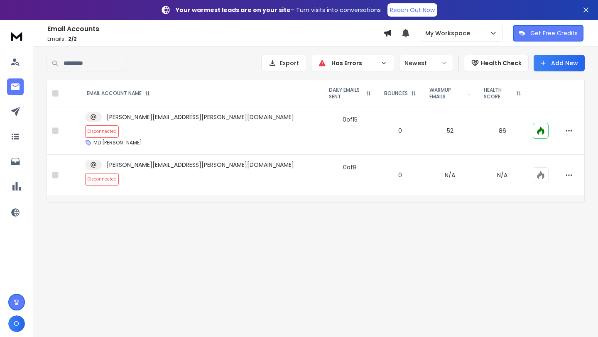
click at [344, 64] on p "Has Errors" at bounding box center [354, 63] width 46 height 8
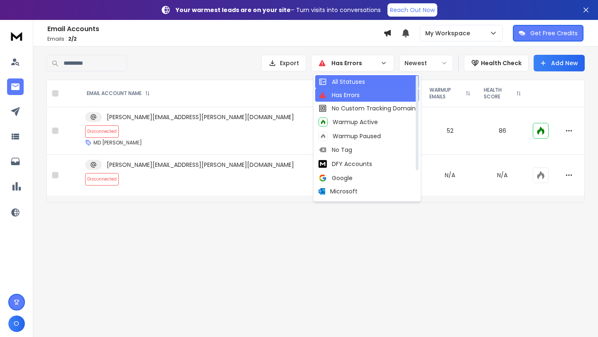
click at [341, 81] on div "All Statuses" at bounding box center [342, 82] width 47 height 8
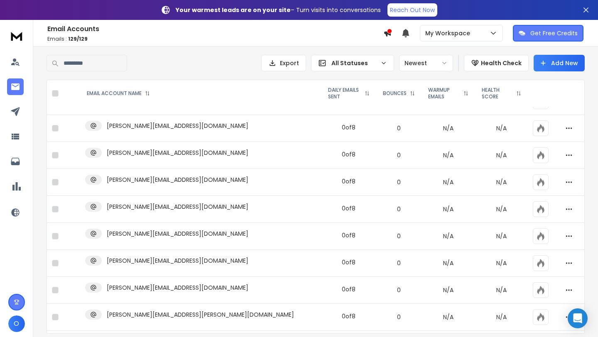
scroll to position [3475, 0]
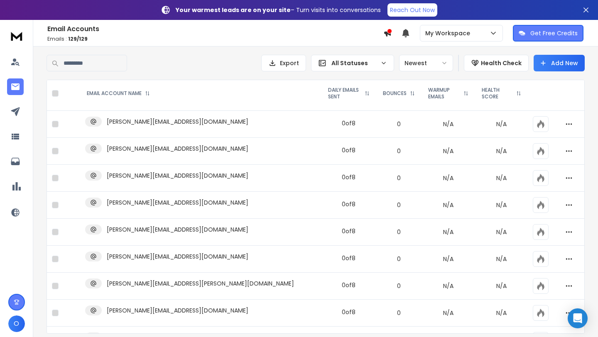
click at [365, 60] on p "All Statuses" at bounding box center [354, 63] width 46 height 8
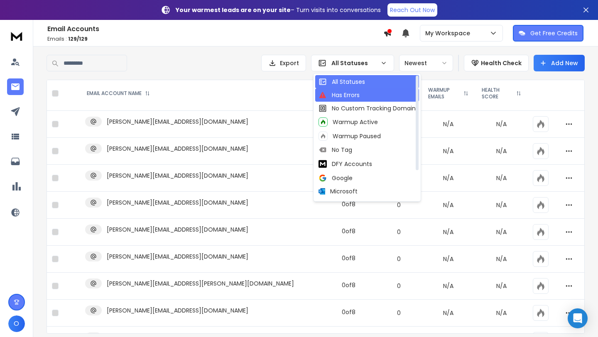
click at [356, 93] on div "Has Errors" at bounding box center [339, 95] width 41 height 8
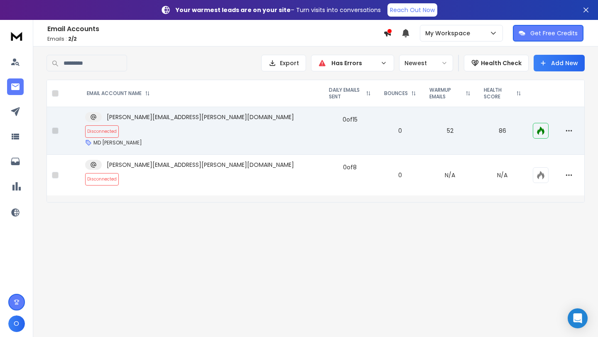
click at [569, 129] on button at bounding box center [569, 131] width 21 height 14
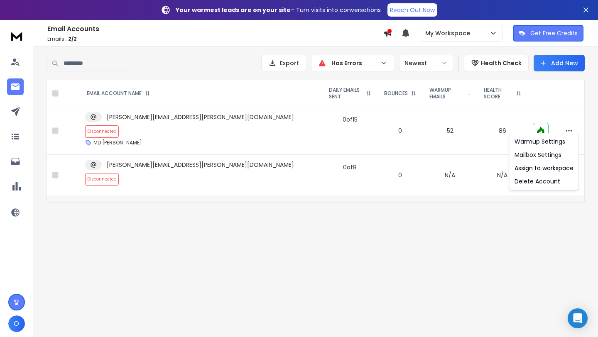
click at [345, 228] on div "Your warmest leads are on your site – Turn visits into conversations Reach Out …" at bounding box center [299, 168] width 598 height 337
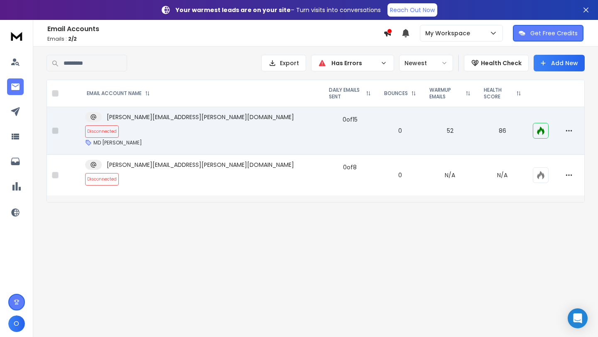
click at [221, 140] on div "MD [PERSON_NAME]" at bounding box center [201, 143] width 232 height 7
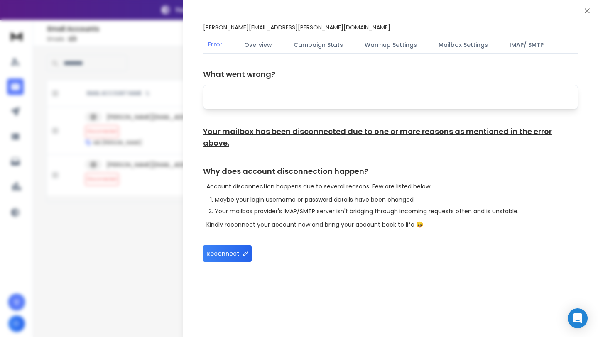
click at [225, 245] on button "Reconnect" at bounding box center [227, 253] width 49 height 17
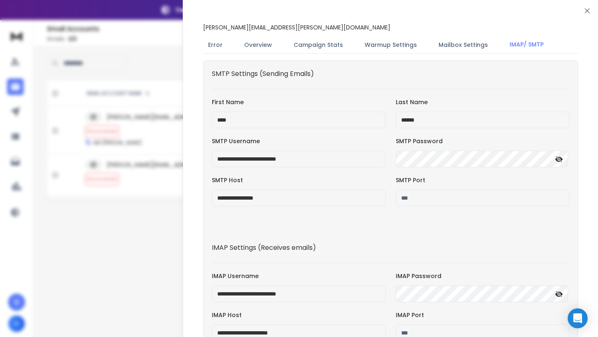
scroll to position [139, 0]
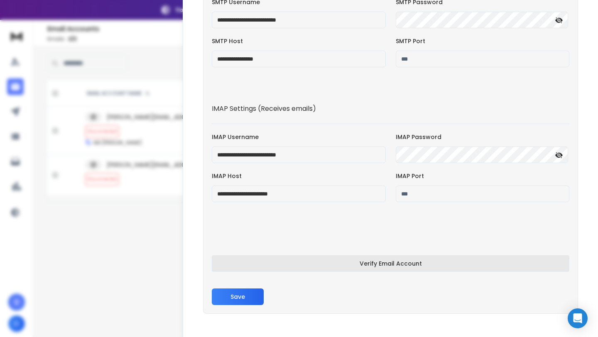
click at [394, 264] on button "Verify Email Account" at bounding box center [391, 263] width 358 height 17
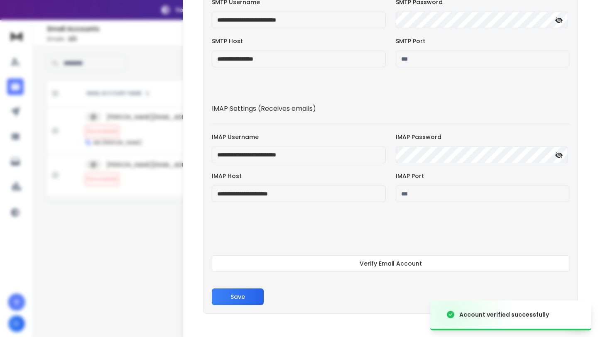
click at [228, 300] on button "Save" at bounding box center [238, 297] width 52 height 17
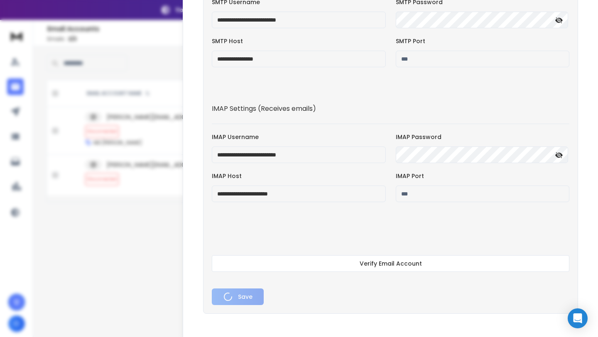
scroll to position [0, 0]
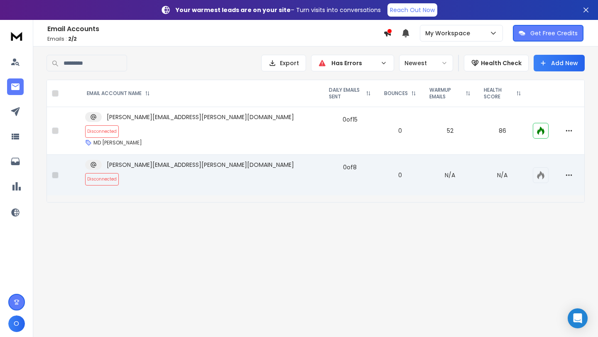
click at [178, 161] on p "[PERSON_NAME][EMAIL_ADDRESS][PERSON_NAME][DOMAIN_NAME]" at bounding box center [200, 165] width 187 height 8
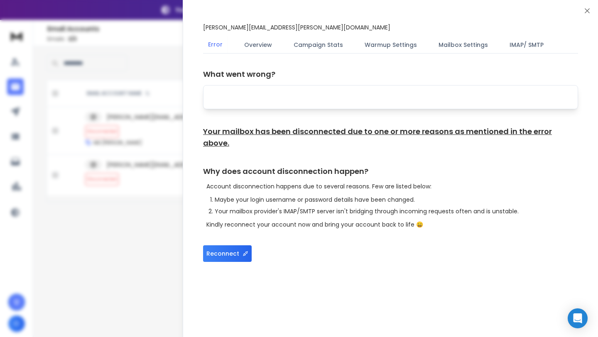
click at [236, 245] on button "Reconnect" at bounding box center [227, 253] width 49 height 17
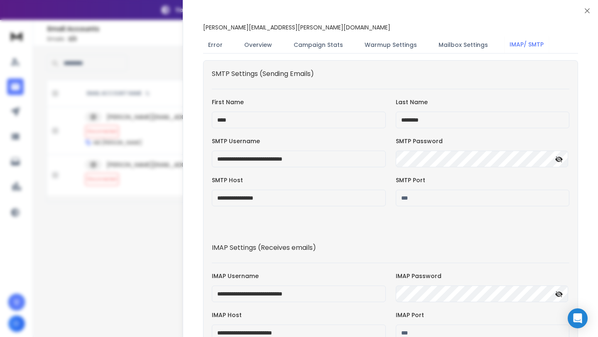
scroll to position [139, 0]
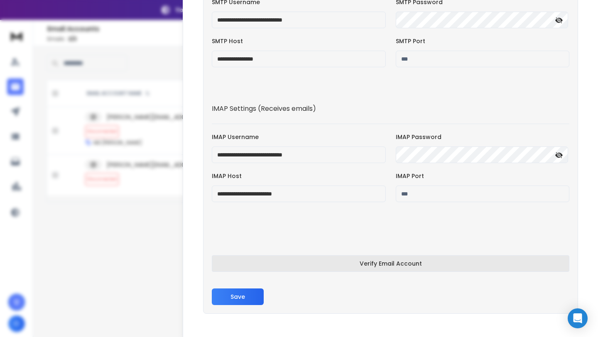
click at [378, 265] on button "Verify Email Account" at bounding box center [391, 263] width 358 height 17
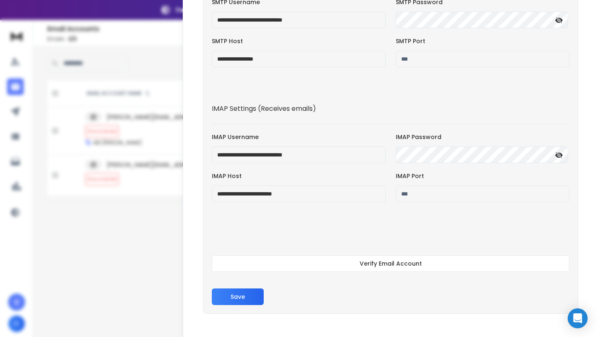
click at [235, 298] on button "Save" at bounding box center [238, 297] width 52 height 17
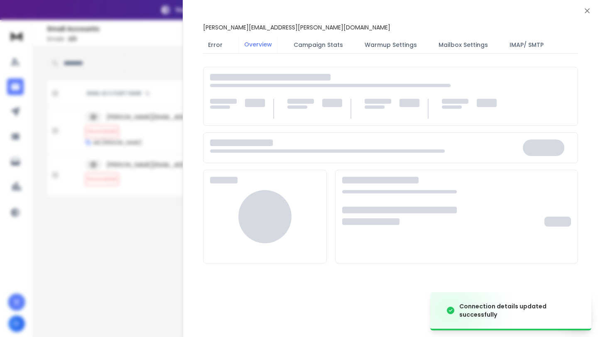
scroll to position [0, 0]
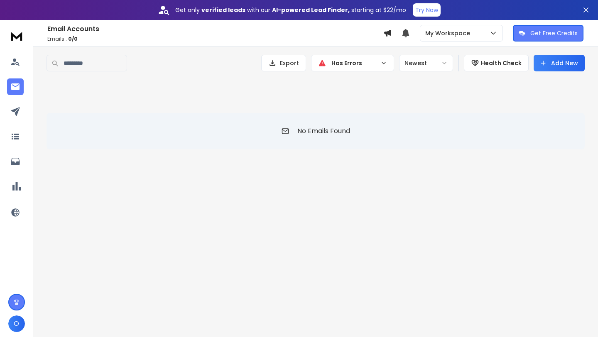
click at [323, 67] on div "Has Errors" at bounding box center [352, 63] width 83 height 17
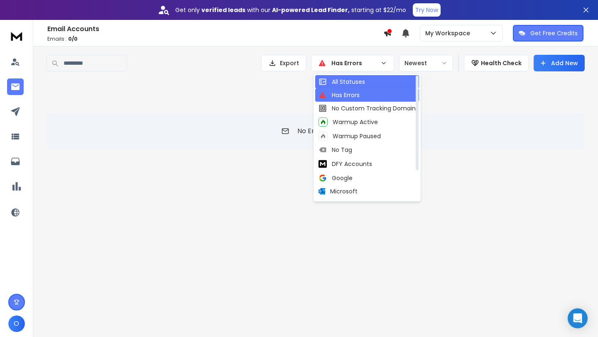
click at [344, 83] on div "All Statuses" at bounding box center [342, 82] width 47 height 8
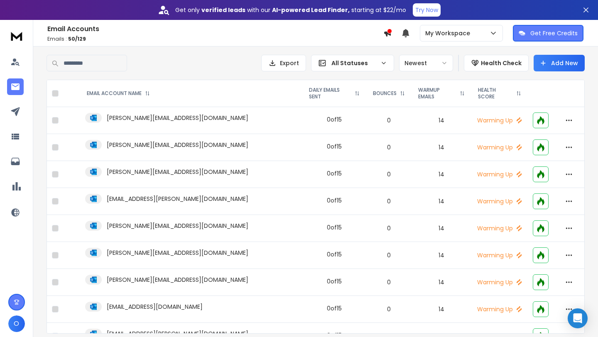
click at [356, 65] on p "All Statuses" at bounding box center [354, 63] width 46 height 8
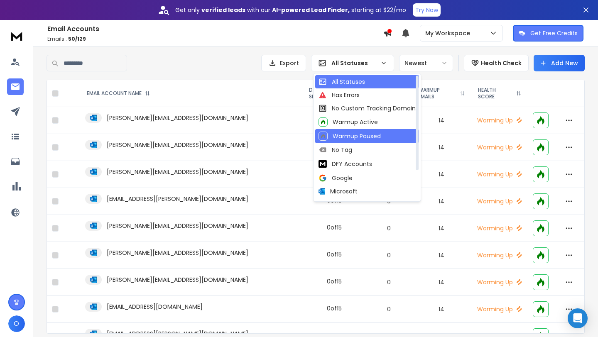
click at [359, 134] on div "Warmup Paused" at bounding box center [350, 136] width 62 height 9
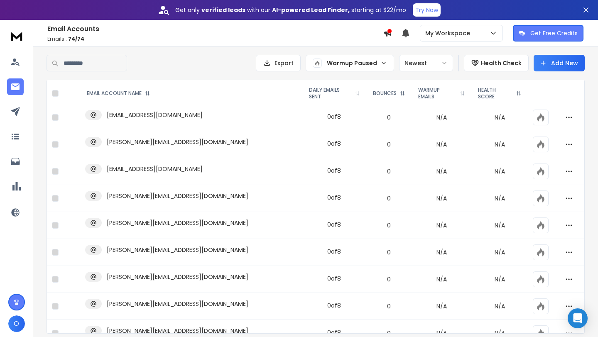
scroll to position [1838, 0]
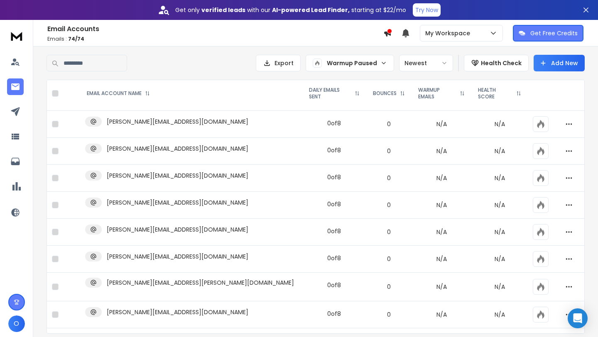
click at [370, 67] on div "Warmup Paused" at bounding box center [345, 63] width 64 height 9
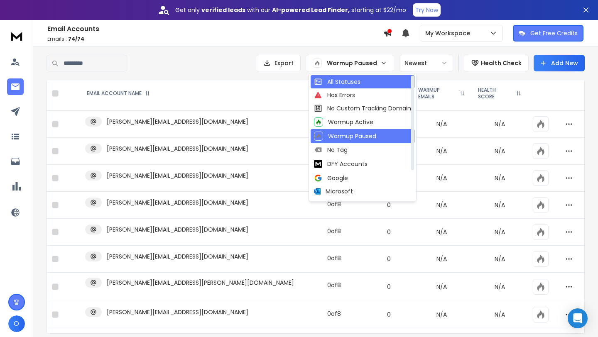
click at [346, 85] on div "All Statuses" at bounding box center [337, 82] width 47 height 8
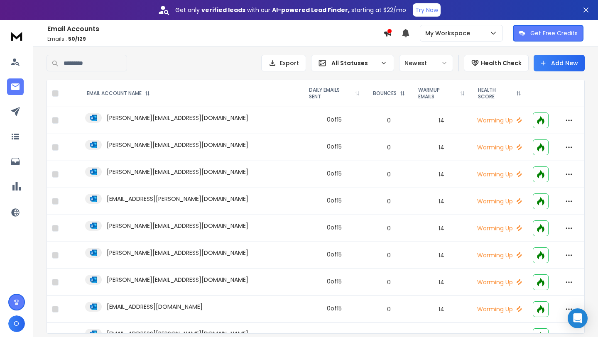
click at [194, 66] on div at bounding box center [152, 63] width 210 height 17
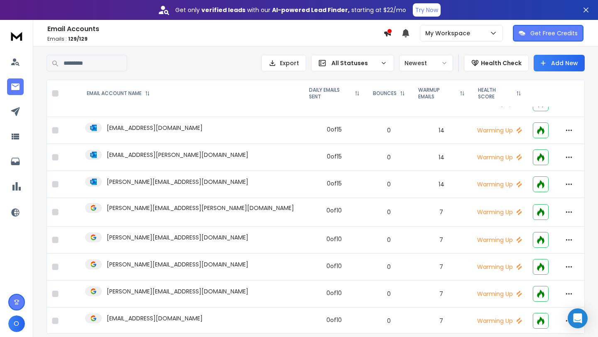
scroll to position [0, 0]
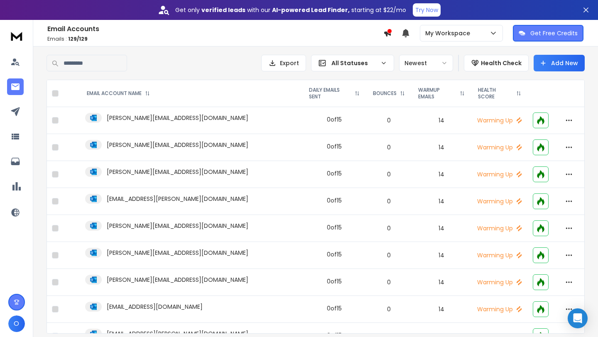
click at [546, 60] on icon at bounding box center [543, 63] width 6 height 6
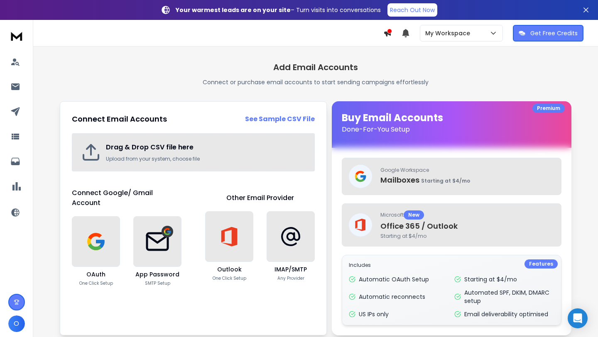
click at [211, 147] on h2 "Drag & Drop CSV file here" at bounding box center [206, 147] width 200 height 10
type input "**********"
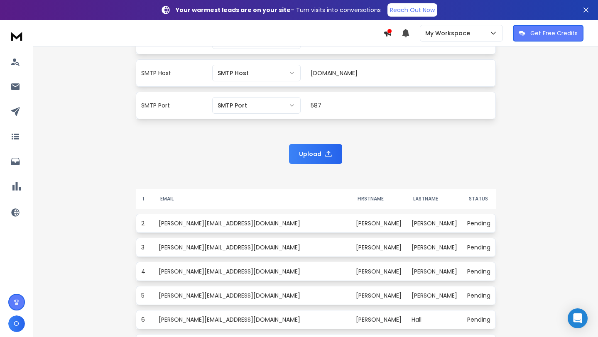
scroll to position [439, 0]
click at [307, 155] on p "Upload" at bounding box center [310, 154] width 22 height 8
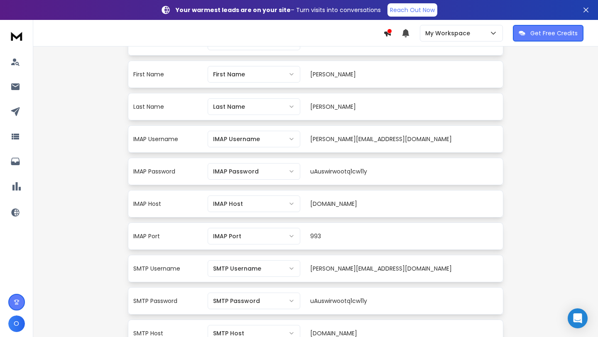
scroll to position [0, 0]
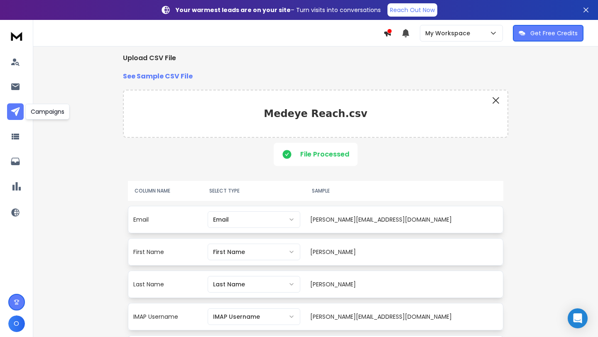
click at [15, 112] on icon at bounding box center [15, 111] width 9 height 9
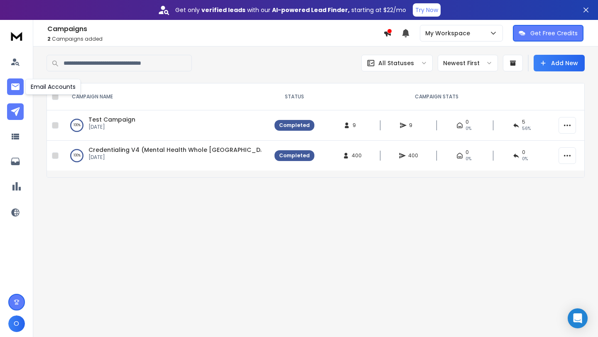
click at [16, 82] on icon at bounding box center [15, 87] width 10 height 10
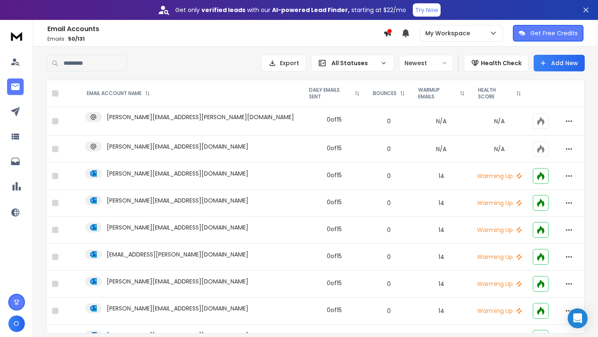
click at [547, 62] on button "Add New" at bounding box center [559, 63] width 51 height 17
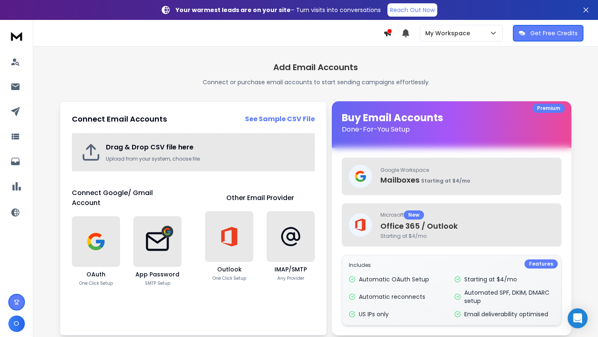
click at [282, 116] on strong "See Sample CSV File" at bounding box center [280, 119] width 70 height 10
click at [191, 145] on h2 "Drag & Drop CSV file here" at bounding box center [206, 147] width 200 height 10
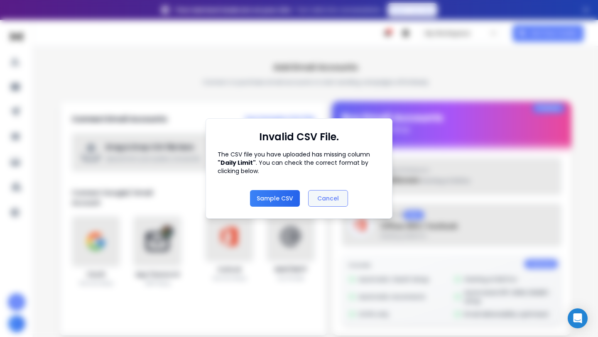
click at [317, 198] on button "Cancel" at bounding box center [328, 198] width 40 height 17
click at [275, 202] on button "Sample CSV" at bounding box center [275, 198] width 50 height 17
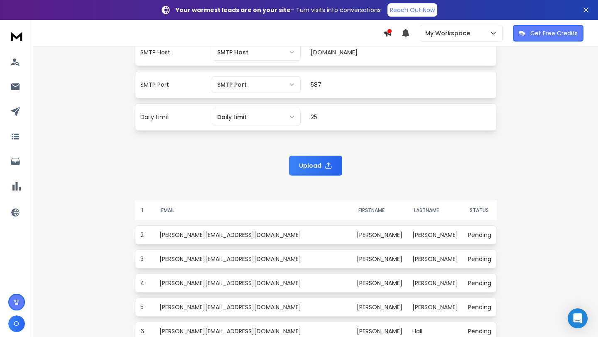
scroll to position [459, 0]
click at [314, 166] on p "Upload" at bounding box center [310, 165] width 22 height 8
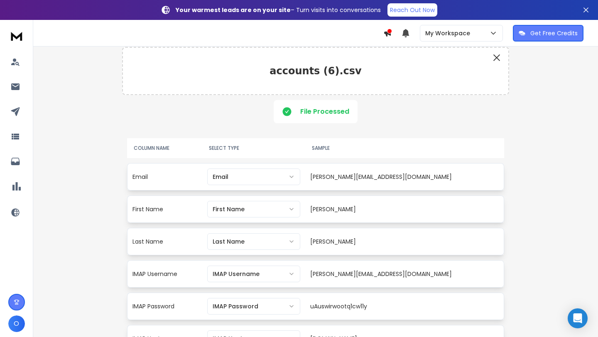
scroll to position [0, 0]
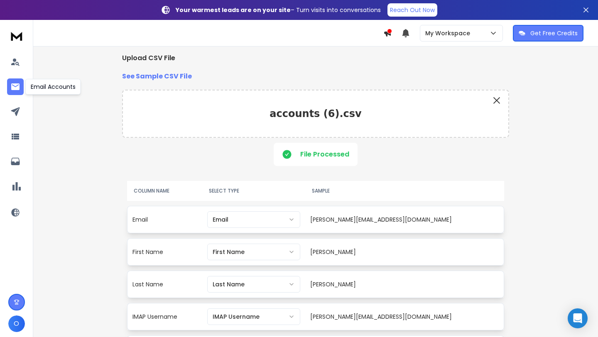
click at [15, 84] on icon at bounding box center [15, 86] width 8 height 7
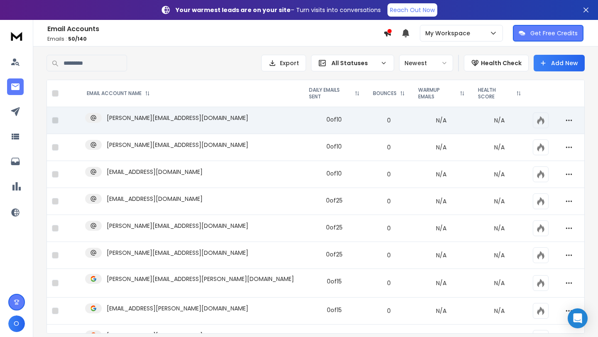
click at [55, 121] on button "button" at bounding box center [55, 120] width 7 height 7
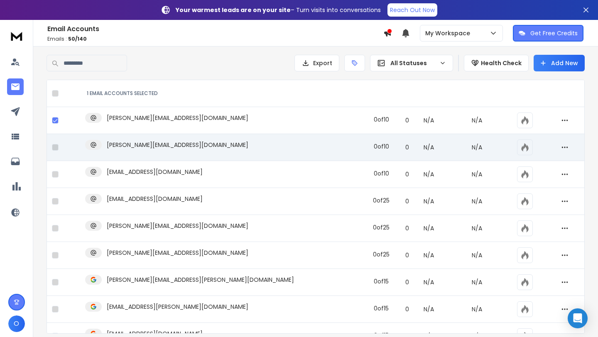
click at [56, 146] on button "button" at bounding box center [55, 147] width 7 height 7
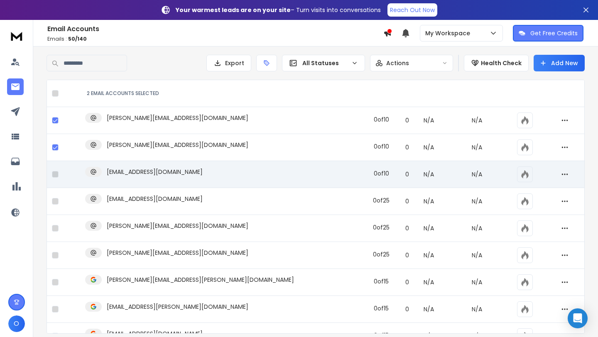
click at [54, 169] on td at bounding box center [63, 174] width 33 height 27
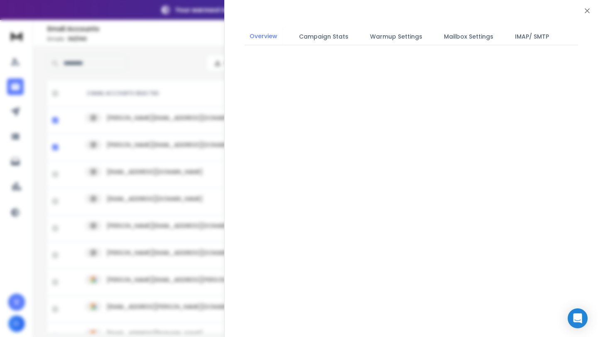
click at [60, 123] on div at bounding box center [299, 168] width 598 height 337
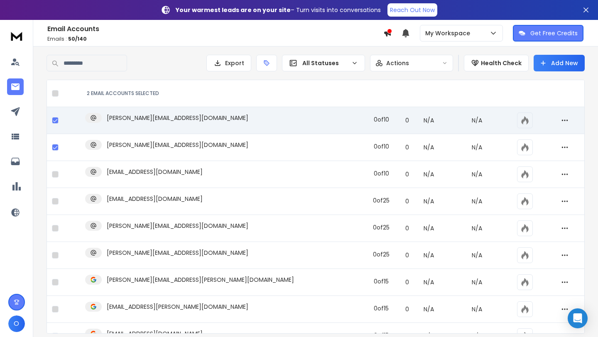
click at [57, 120] on button "button" at bounding box center [55, 120] width 7 height 7
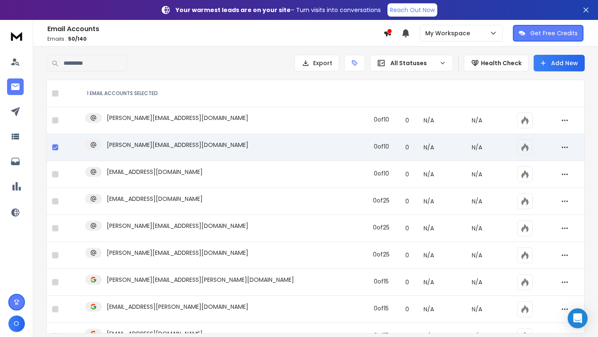
click at [57, 150] on button "button" at bounding box center [55, 147] width 7 height 7
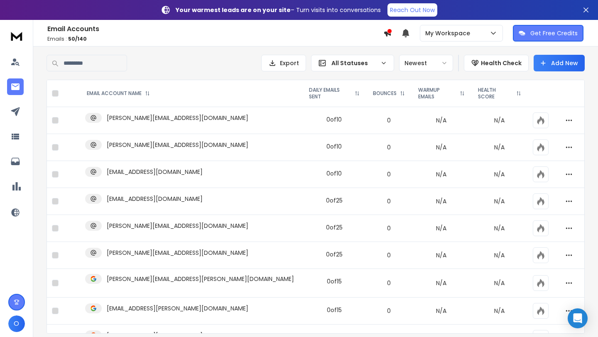
click at [409, 65] on button "Newest" at bounding box center [426, 63] width 54 height 17
click at [382, 66] on div "All Statuses" at bounding box center [352, 63] width 83 height 17
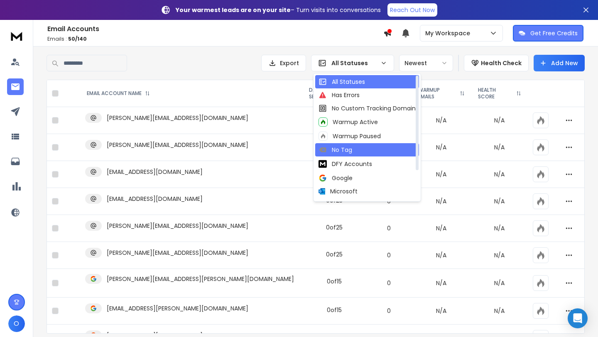
scroll to position [38, 0]
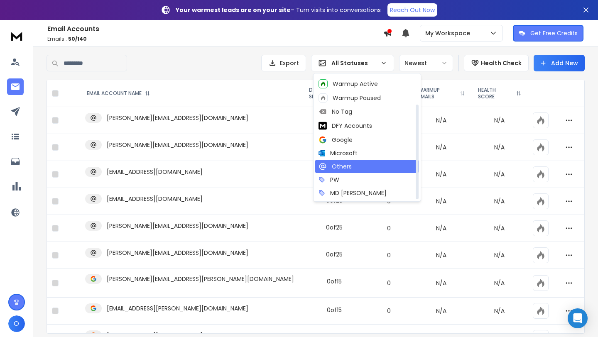
click at [347, 166] on div "Others" at bounding box center [335, 166] width 33 height 8
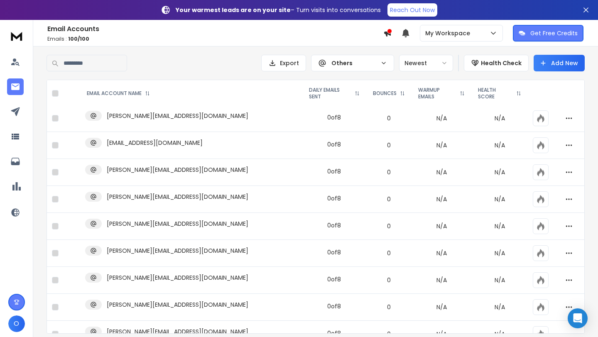
scroll to position [2629, 0]
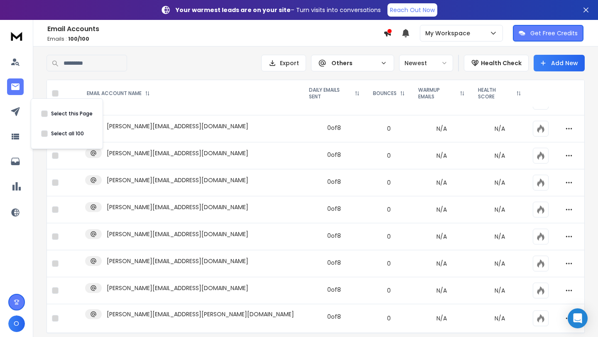
click at [44, 135] on button "Select this Page" at bounding box center [44, 133] width 7 height 7
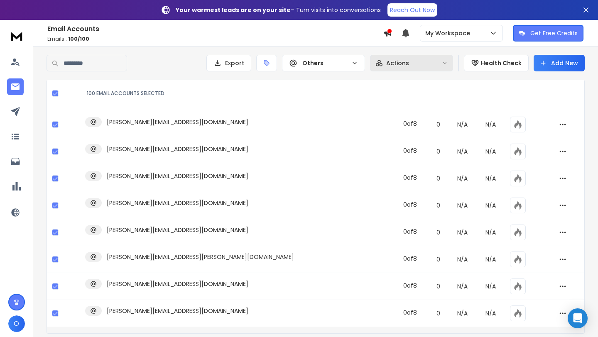
click at [405, 62] on p "Actions" at bounding box center [397, 63] width 23 height 8
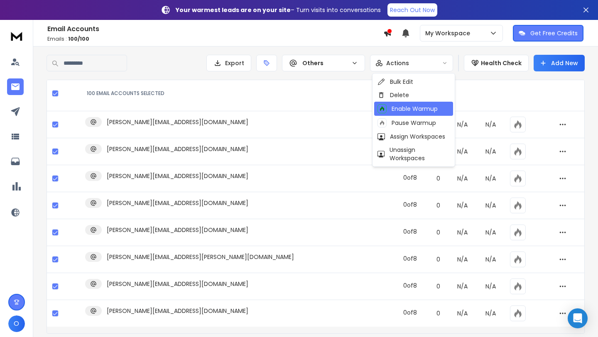
click at [405, 107] on div "Enable Warmup" at bounding box center [408, 108] width 60 height 9
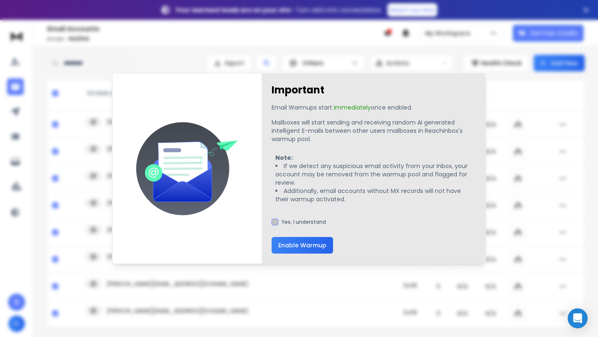
click at [275, 221] on button "Yes, I understand" at bounding box center [275, 222] width 7 height 7
click at [298, 245] on button "Enable Warmup" at bounding box center [302, 245] width 61 height 17
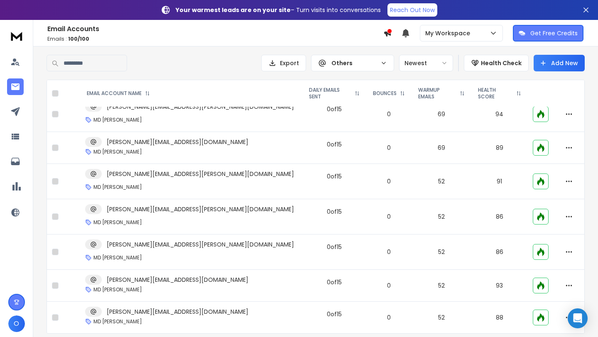
scroll to position [0, 0]
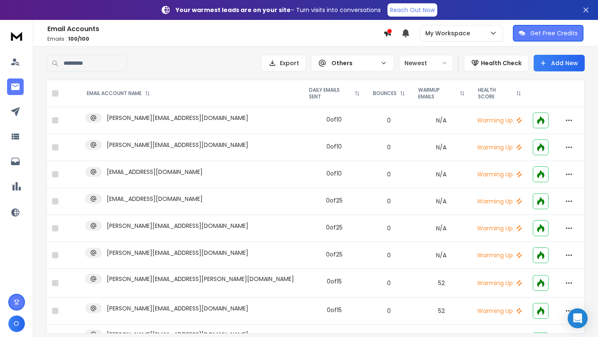
click at [358, 64] on p "Others" at bounding box center [354, 63] width 46 height 8
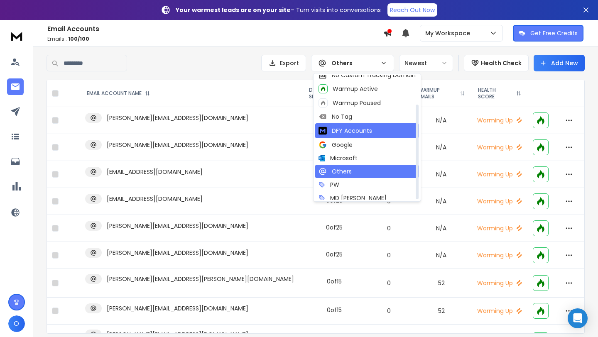
scroll to position [38, 0]
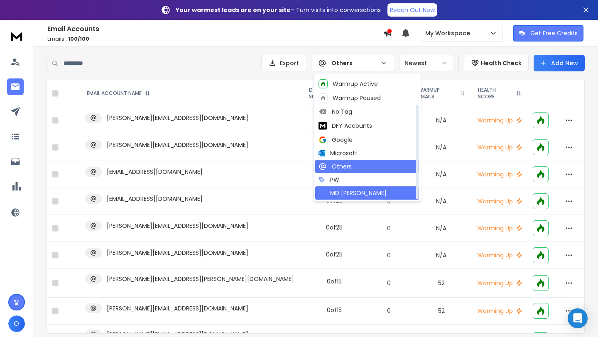
click at [346, 189] on div "MD MEDEYE" at bounding box center [353, 193] width 68 height 8
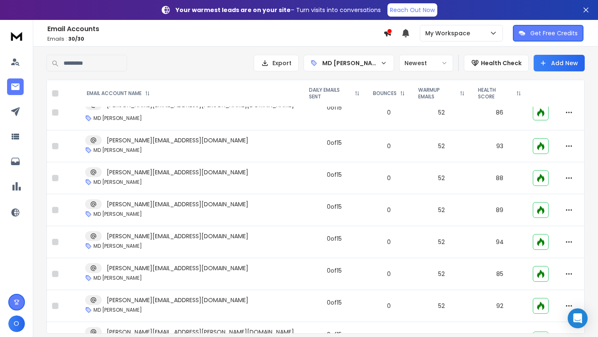
scroll to position [0, 0]
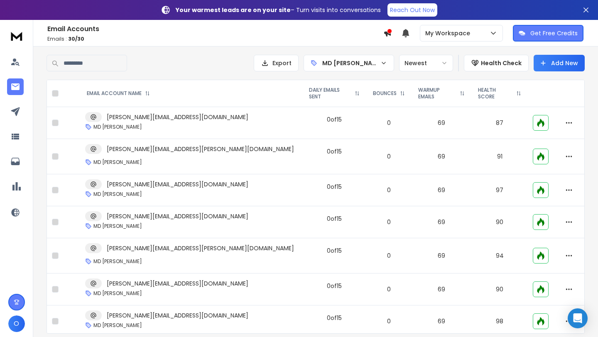
click at [356, 69] on div "MD MEDEYE" at bounding box center [349, 63] width 91 height 17
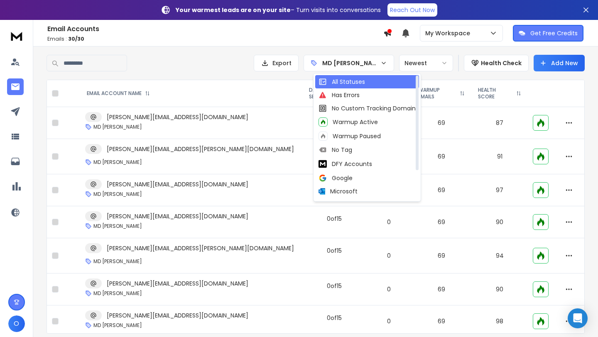
click at [350, 83] on div "All Statuses" at bounding box center [342, 82] width 47 height 8
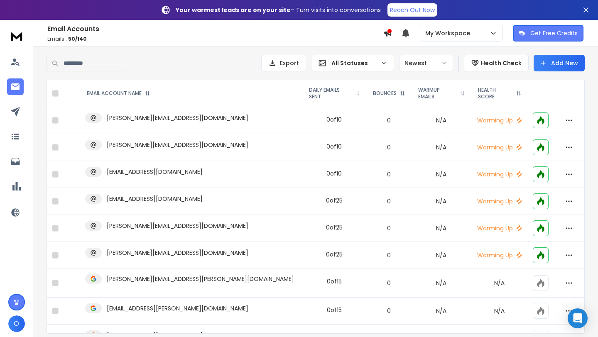
click at [352, 66] on p "All Statuses" at bounding box center [354, 63] width 46 height 8
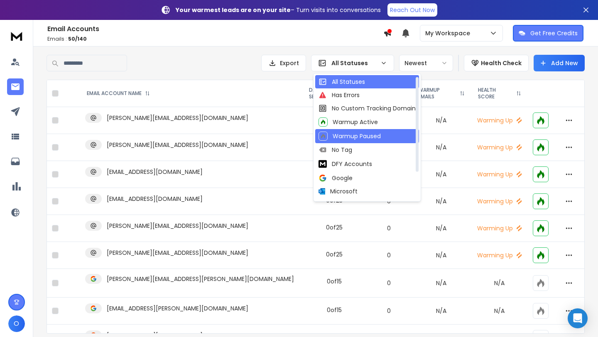
scroll to position [38, 0]
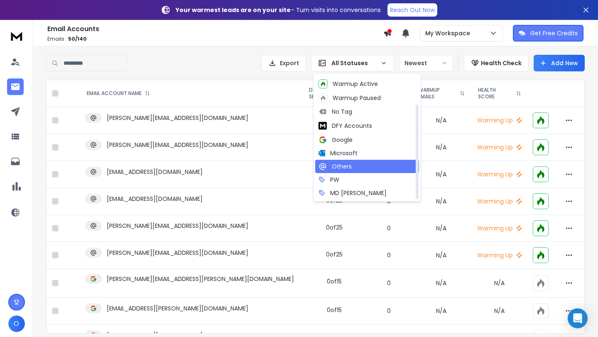
click at [349, 167] on div "Others" at bounding box center [335, 166] width 33 height 8
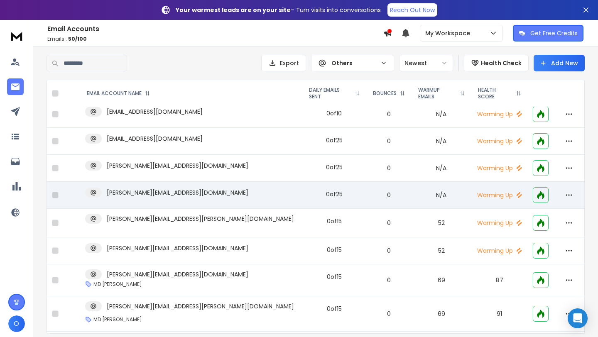
scroll to position [61, 0]
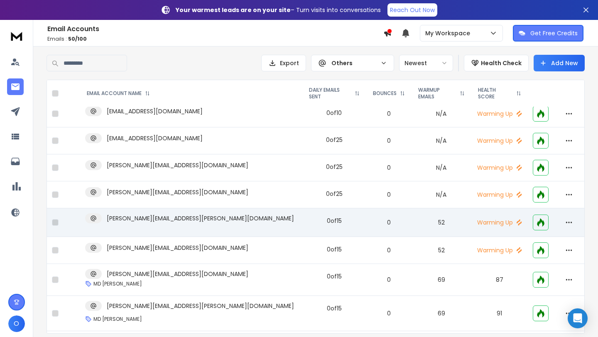
click at [57, 222] on button "button" at bounding box center [55, 222] width 7 height 7
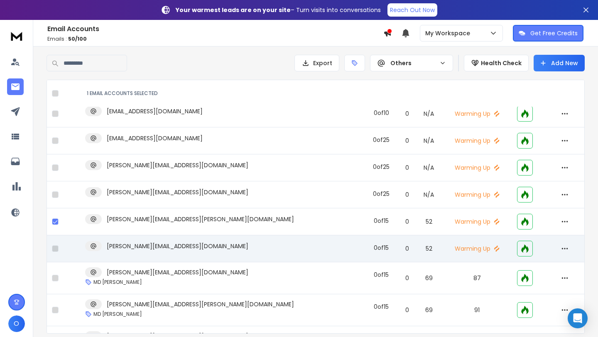
click at [57, 248] on button "button" at bounding box center [55, 248] width 7 height 7
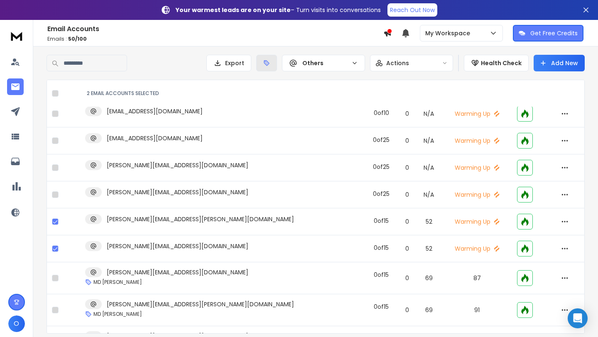
click at [264, 70] on button at bounding box center [266, 63] width 21 height 17
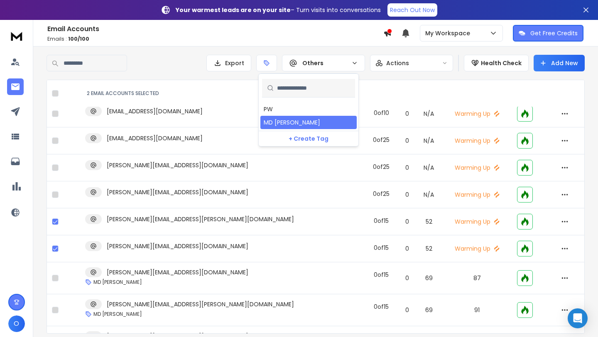
click at [291, 120] on span "MD MEDEYE" at bounding box center [292, 122] width 56 height 8
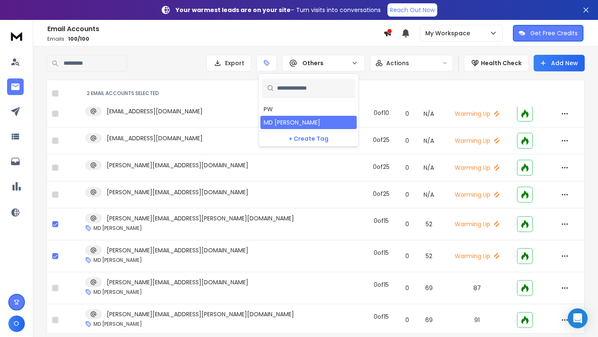
click at [155, 65] on div at bounding box center [124, 63] width 155 height 17
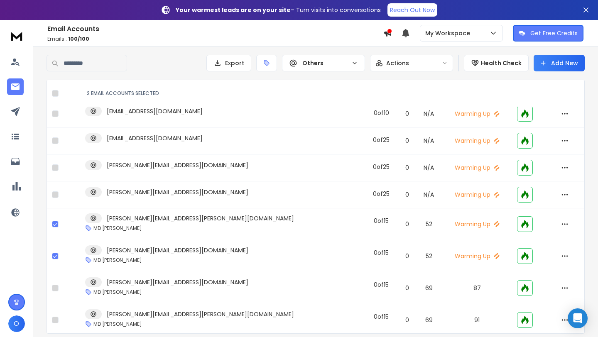
click at [334, 59] on p "Others" at bounding box center [325, 63] width 46 height 8
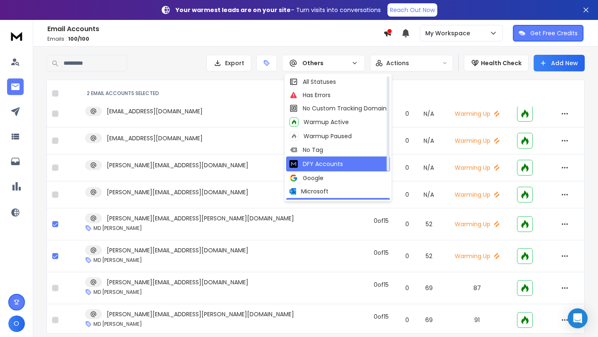
scroll to position [38, 0]
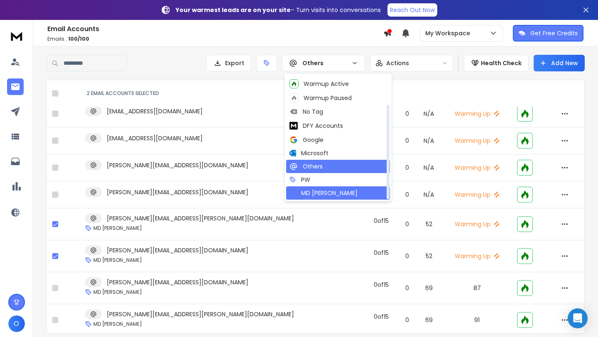
click at [319, 193] on div "MD MEDEYE" at bounding box center [324, 193] width 68 height 8
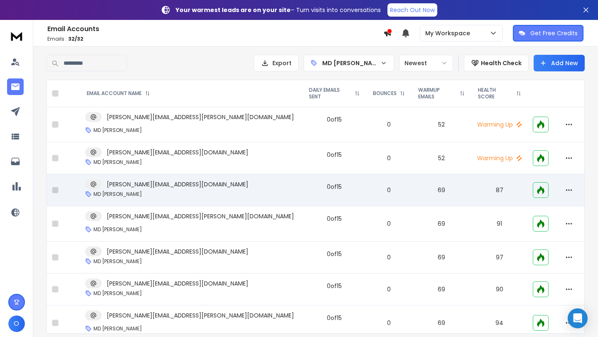
click at [366, 192] on td "0" at bounding box center [388, 190] width 45 height 32
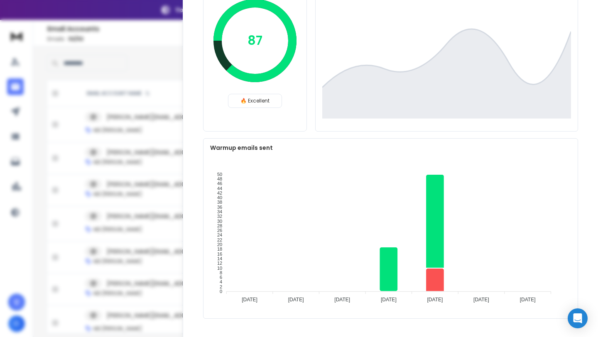
scroll to position [317, 0]
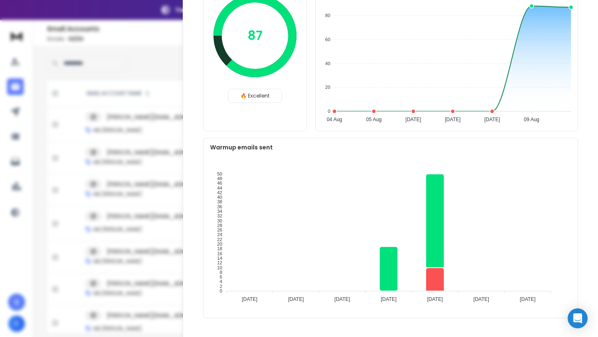
click at [128, 221] on div at bounding box center [299, 168] width 598 height 337
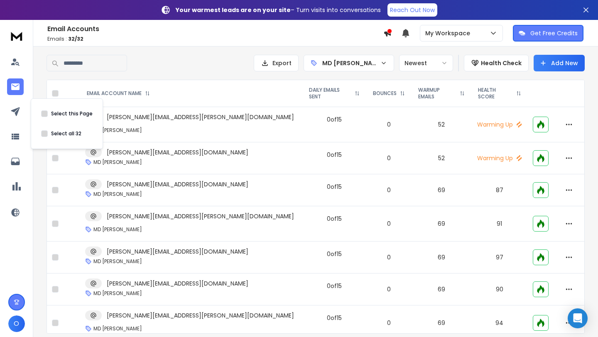
click at [54, 93] on button "Select this Page" at bounding box center [55, 93] width 7 height 7
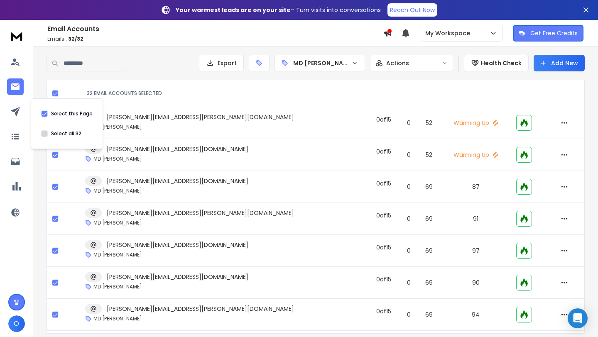
click at [45, 135] on button "Select this Page" at bounding box center [44, 133] width 7 height 7
click at [426, 59] on button "Actions" at bounding box center [411, 63] width 83 height 17
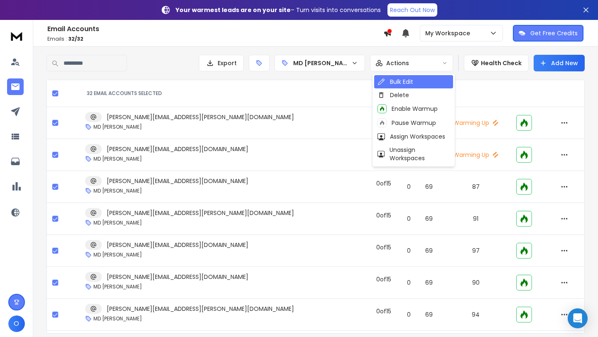
click at [411, 80] on div "Bulk Edit" at bounding box center [396, 82] width 36 height 8
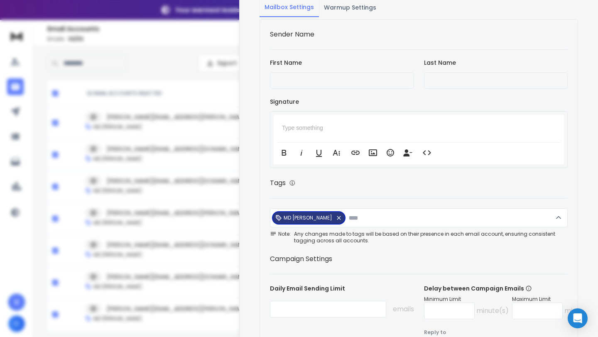
scroll to position [0, 0]
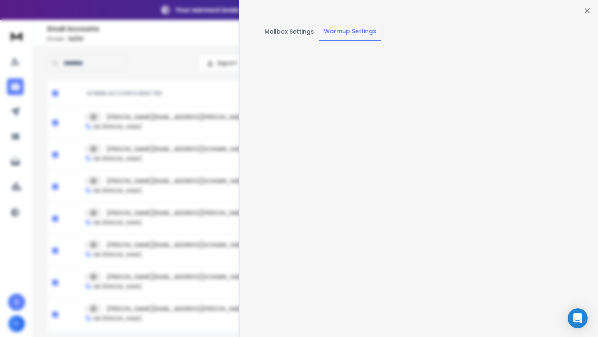
click at [340, 34] on button "Warmup Settings" at bounding box center [350, 31] width 62 height 19
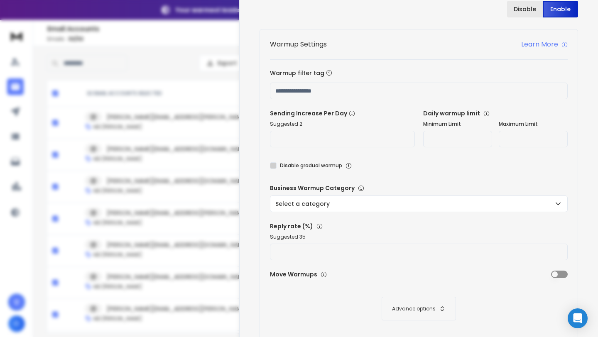
scroll to position [48, 0]
click at [272, 163] on button "Disable gradual warmup" at bounding box center [273, 165] width 7 height 7
click at [449, 142] on input "number" at bounding box center [457, 138] width 69 height 17
type input "**"
click at [519, 136] on input "number" at bounding box center [533, 138] width 69 height 17
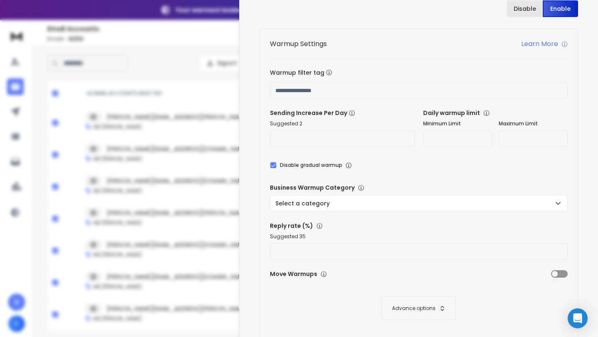
type input "**"
click at [253, 184] on div "Mailbox Settings Warmup Settings Disable Enable Warmup Settings Learn More Warm…" at bounding box center [419, 170] width 339 height 417
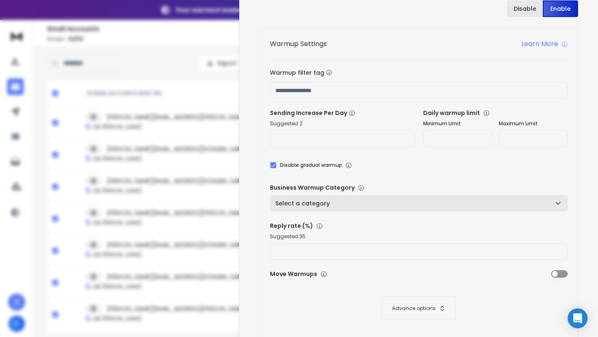
click at [294, 201] on p "Select a category" at bounding box center [304, 203] width 58 height 8
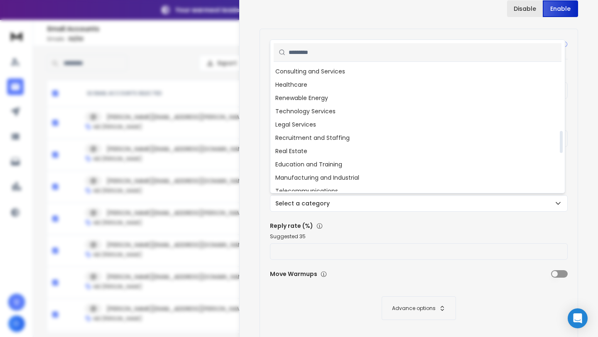
scroll to position [358, 0]
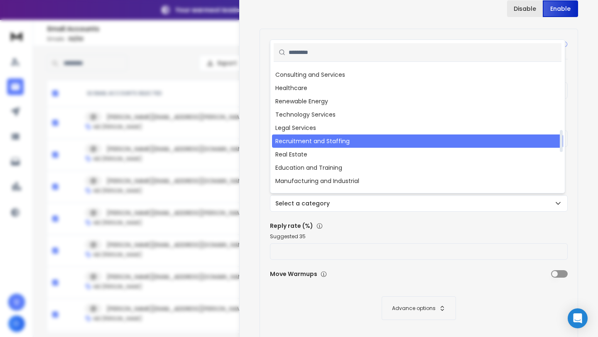
click at [332, 137] on span "Recruitment and Staffing" at bounding box center [312, 141] width 74 height 8
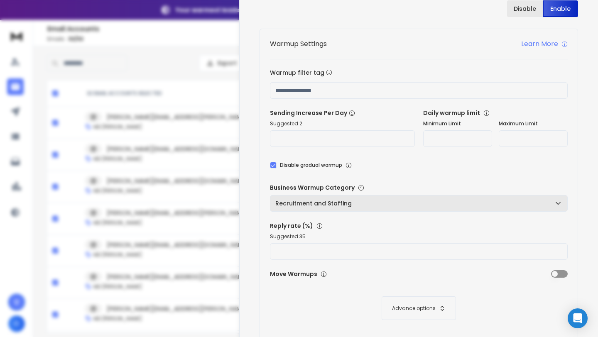
click at [344, 204] on p "Recruitment and Staffing" at bounding box center [315, 203] width 80 height 8
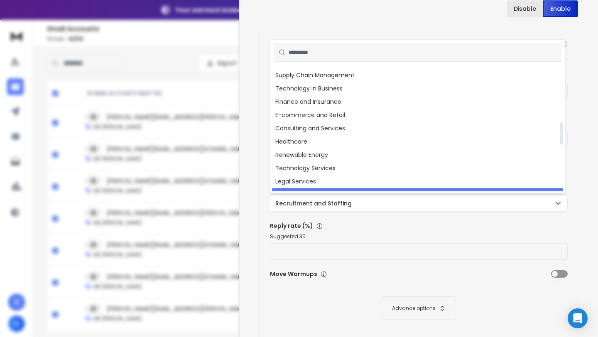
scroll to position [319, 0]
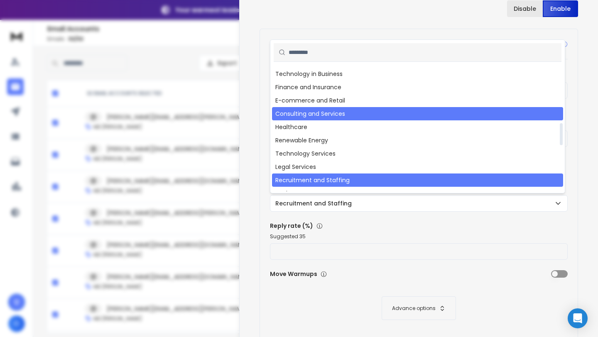
click at [321, 118] on div "Consulting and Services" at bounding box center [417, 113] width 291 height 13
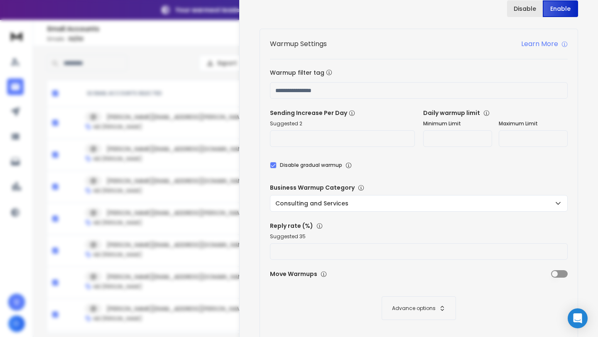
click at [351, 254] on input "number" at bounding box center [419, 251] width 298 height 17
type input "**"
click at [553, 274] on button "button" at bounding box center [559, 273] width 17 height 7
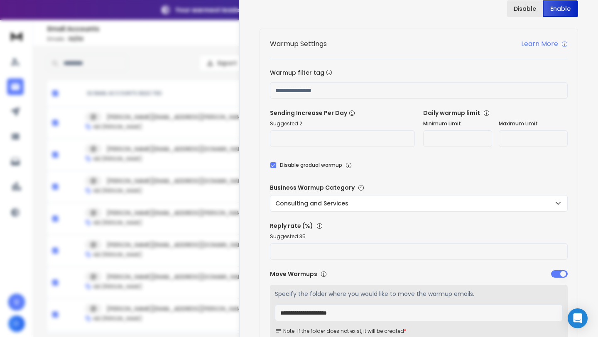
click at [553, 273] on button "button" at bounding box center [559, 273] width 17 height 7
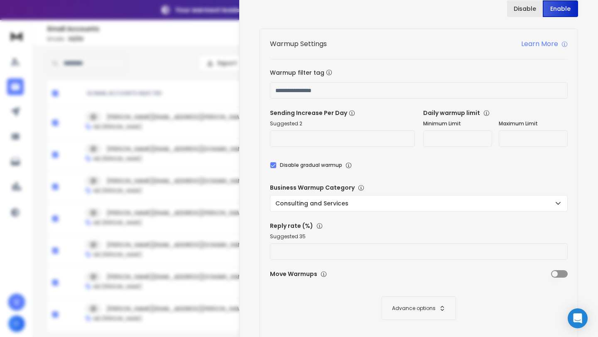
click at [410, 300] on div "Advance options" at bounding box center [419, 309] width 74 height 24
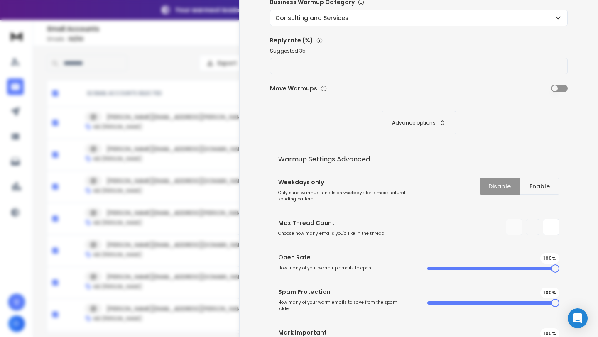
scroll to position [268, 0]
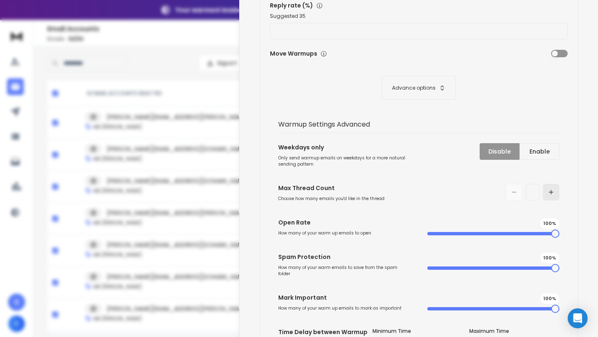
click at [555, 195] on button "button" at bounding box center [551, 192] width 17 height 17
click at [511, 191] on icon "button" at bounding box center [514, 192] width 7 height 7
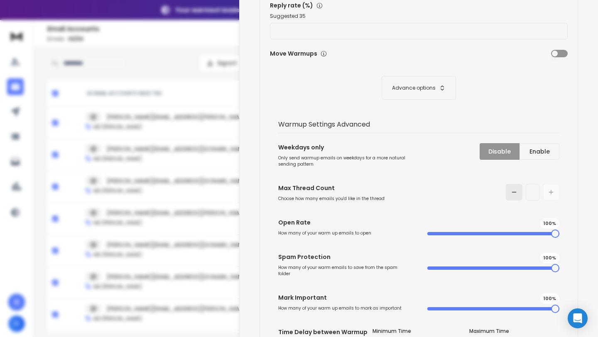
type input "*"
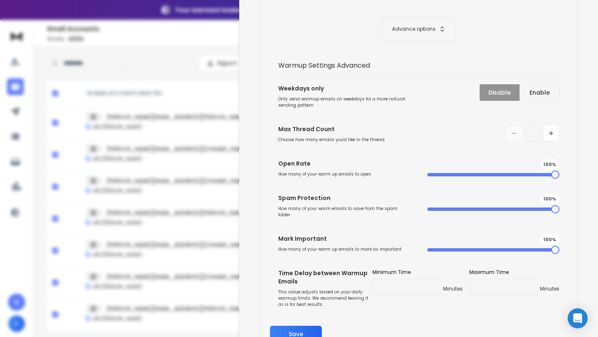
scroll to position [360, 0]
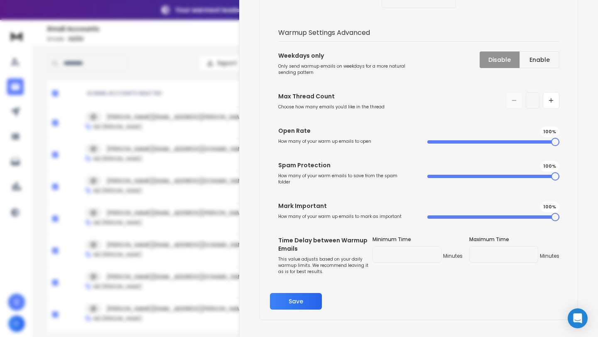
click at [308, 294] on button "Save" at bounding box center [296, 301] width 52 height 17
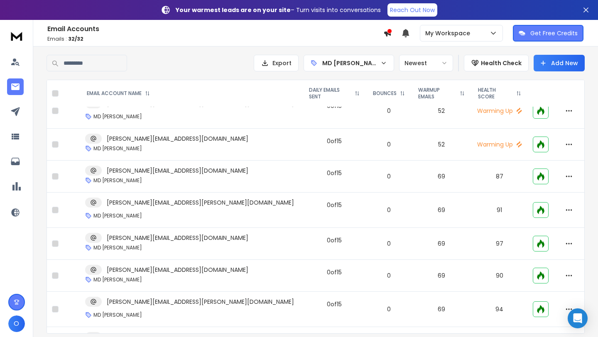
scroll to position [0, 0]
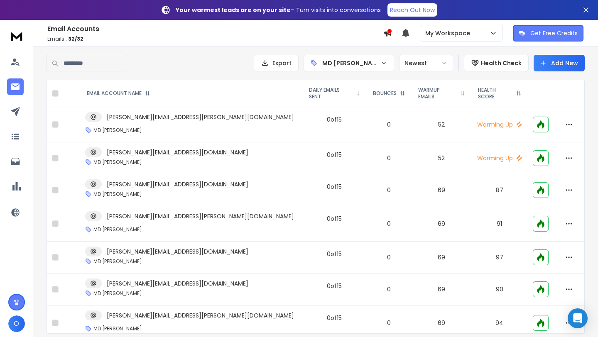
click at [228, 70] on div at bounding box center [148, 63] width 202 height 17
click at [339, 66] on p "MD MEDEYE" at bounding box center [349, 63] width 55 height 8
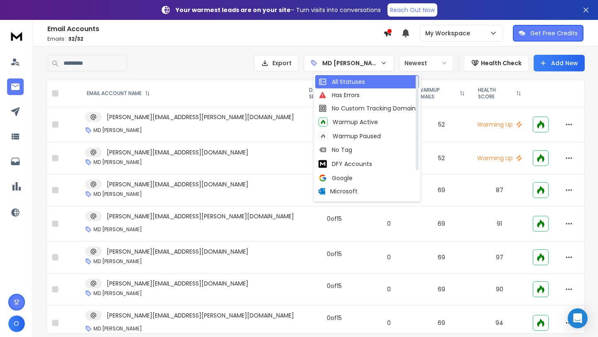
click at [351, 84] on div "All Statuses" at bounding box center [342, 82] width 47 height 8
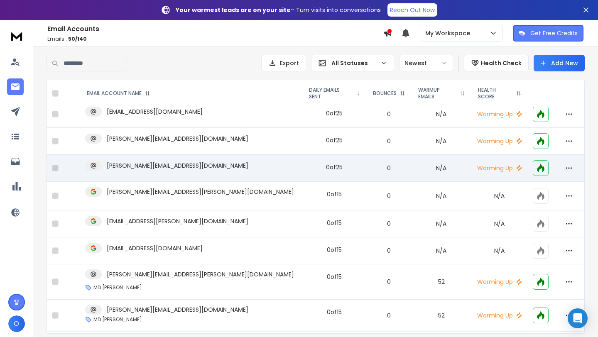
scroll to position [101, 0]
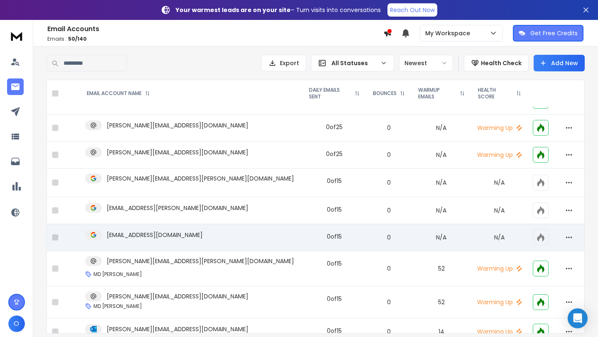
click at [56, 238] on button "button" at bounding box center [55, 237] width 7 height 7
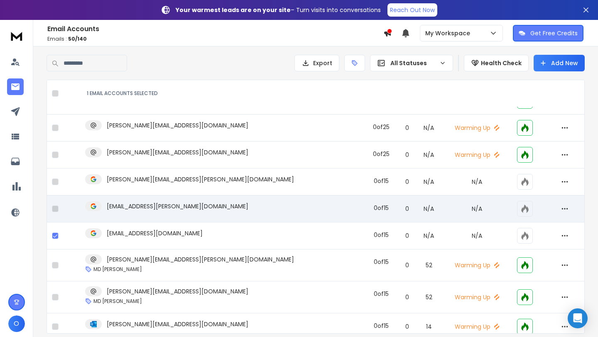
click at [55, 210] on button "button" at bounding box center [55, 209] width 7 height 7
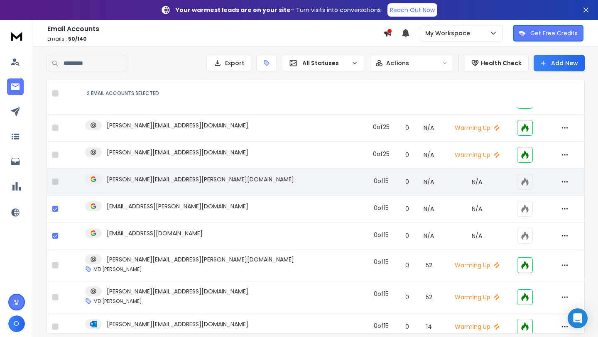
click at [54, 186] on td at bounding box center [63, 182] width 33 height 27
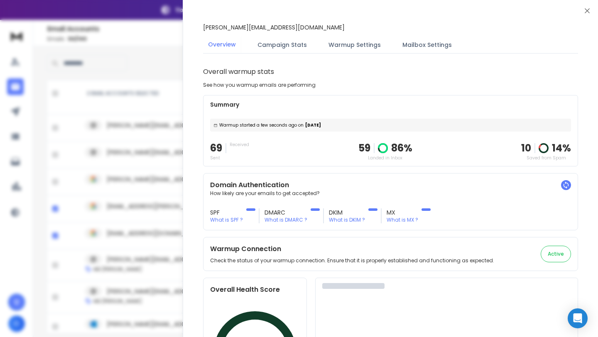
click at [121, 162] on div at bounding box center [299, 168] width 598 height 337
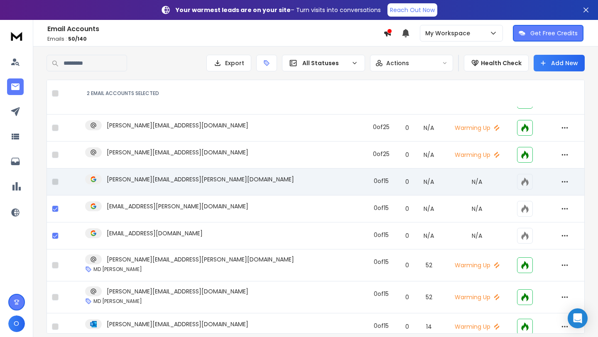
click at [54, 182] on button "button" at bounding box center [55, 182] width 7 height 7
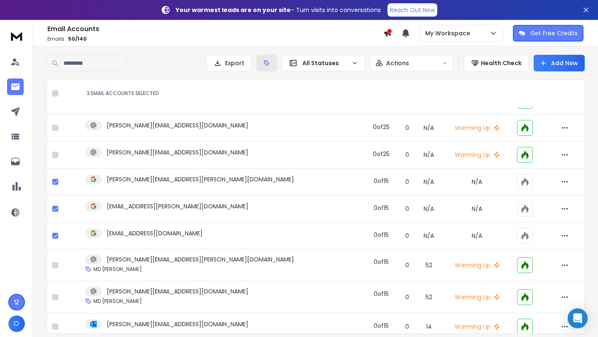
click at [266, 65] on icon at bounding box center [266, 63] width 7 height 7
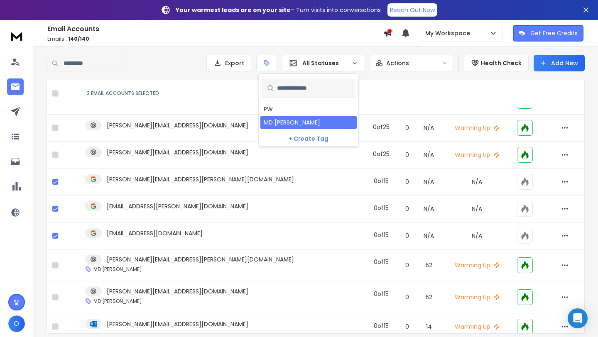
click at [307, 138] on p "+ Create Tag" at bounding box center [309, 139] width 40 height 8
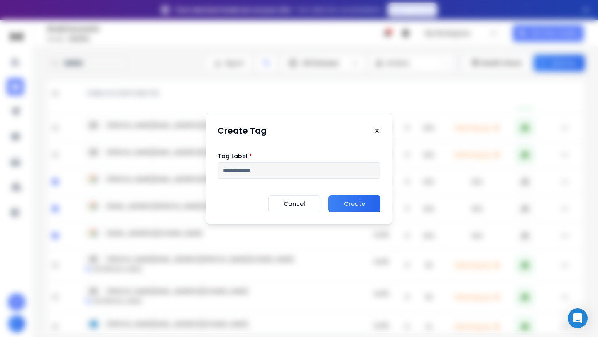
click at [271, 171] on input "text" at bounding box center [299, 170] width 163 height 17
type input "******"
click at [345, 206] on button "Create" at bounding box center [355, 204] width 52 height 17
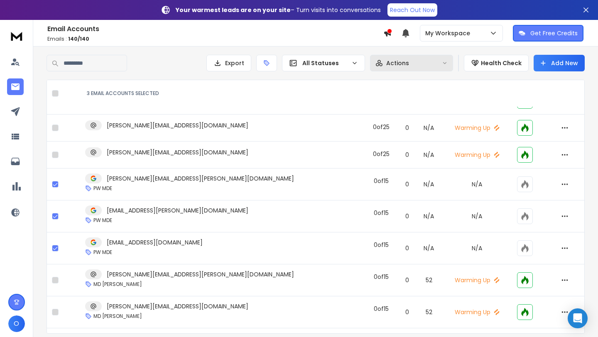
click at [394, 64] on p "Actions" at bounding box center [397, 63] width 23 height 8
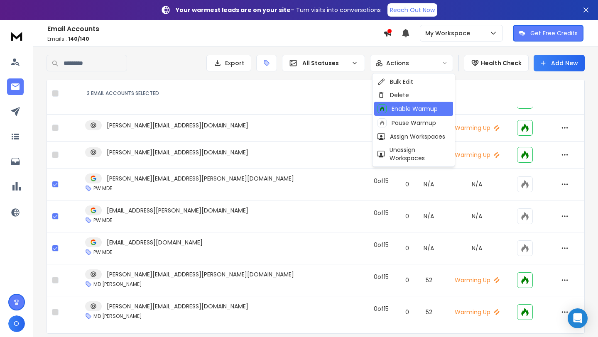
click at [396, 105] on div "Enable Warmup" at bounding box center [408, 108] width 60 height 9
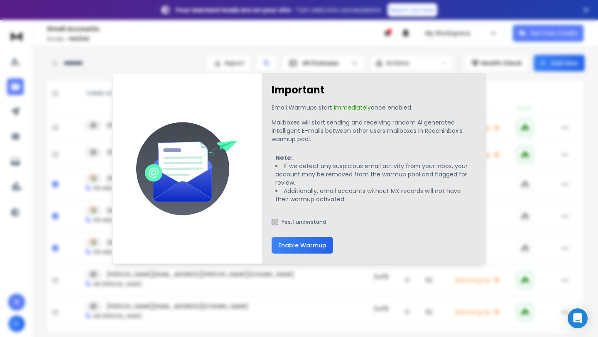
click at [275, 221] on button "Yes, I understand" at bounding box center [275, 222] width 7 height 7
click at [304, 244] on button "Enable Warmup" at bounding box center [302, 245] width 61 height 17
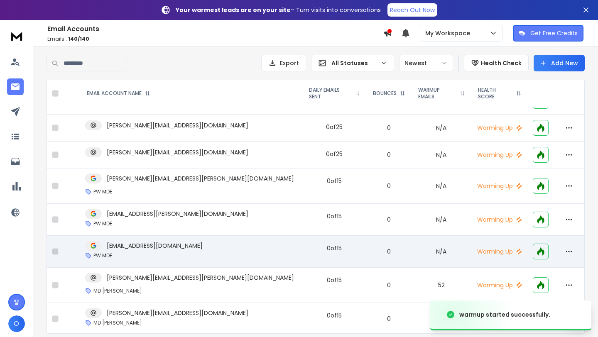
click at [56, 248] on button "button" at bounding box center [55, 251] width 7 height 7
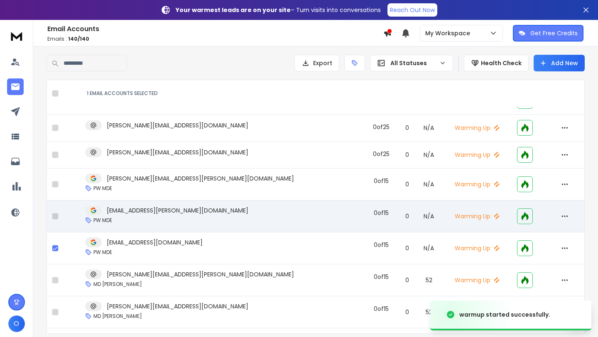
click at [55, 211] on td at bounding box center [63, 217] width 33 height 32
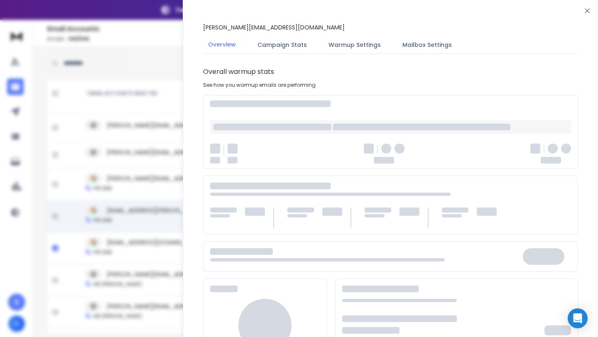
click at [55, 211] on div at bounding box center [299, 168] width 598 height 337
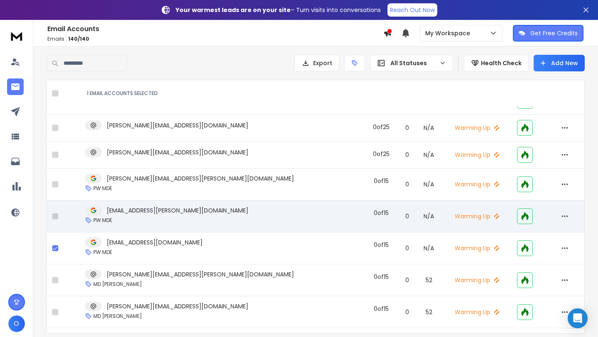
click at [55, 216] on button "button" at bounding box center [55, 216] width 7 height 7
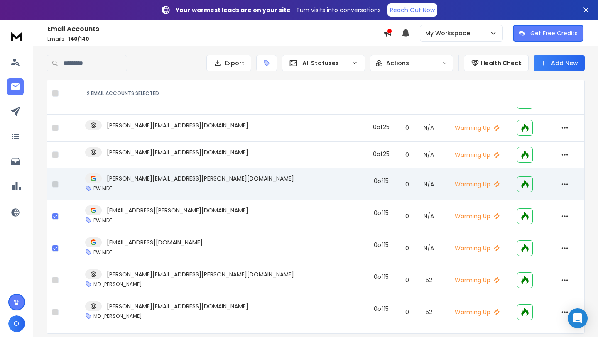
click at [55, 186] on button "button" at bounding box center [55, 184] width 7 height 7
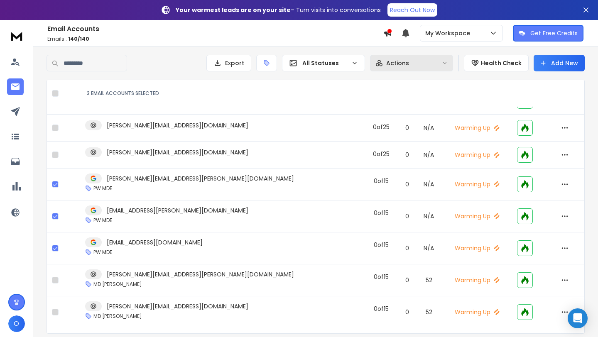
click at [404, 63] on p "Actions" at bounding box center [397, 63] width 23 height 8
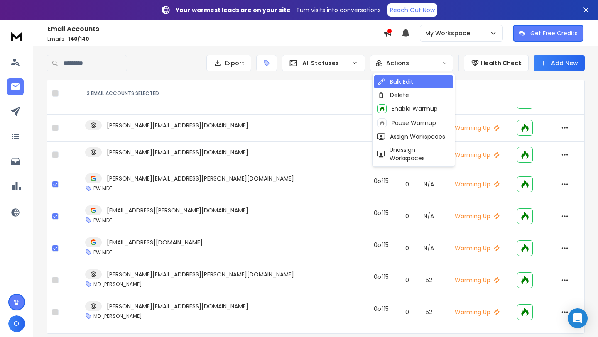
click at [405, 83] on div "Bulk Edit" at bounding box center [396, 82] width 36 height 8
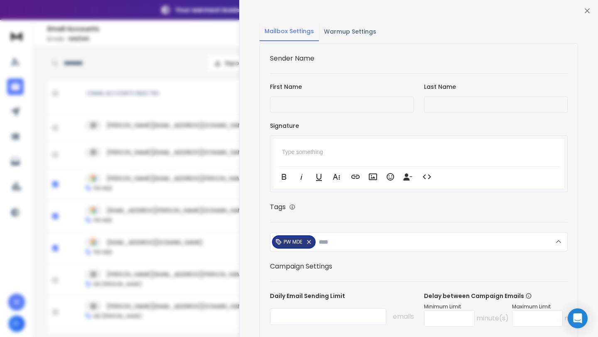
click at [361, 28] on button "Warmup Settings" at bounding box center [350, 31] width 62 height 18
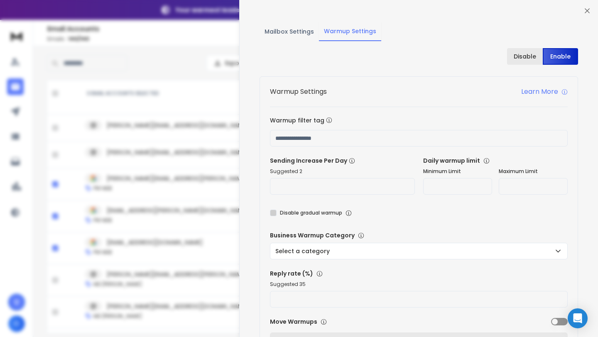
click at [321, 184] on input "number" at bounding box center [342, 186] width 145 height 17
click at [275, 213] on button "Disable gradual warmup" at bounding box center [273, 213] width 7 height 7
click at [447, 184] on input "number" at bounding box center [457, 186] width 69 height 17
type input "**"
click at [508, 192] on input "number" at bounding box center [533, 186] width 69 height 17
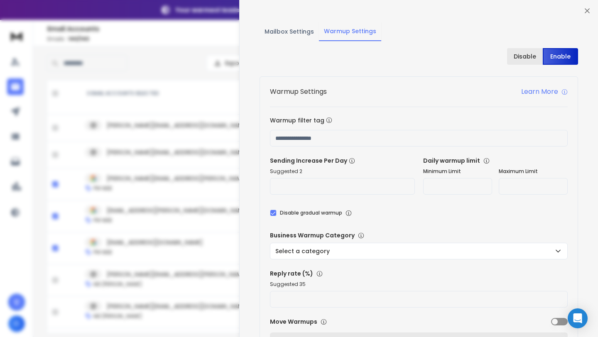
type input "**"
click at [459, 209] on div "Disable gradual warmup" at bounding box center [419, 213] width 298 height 17
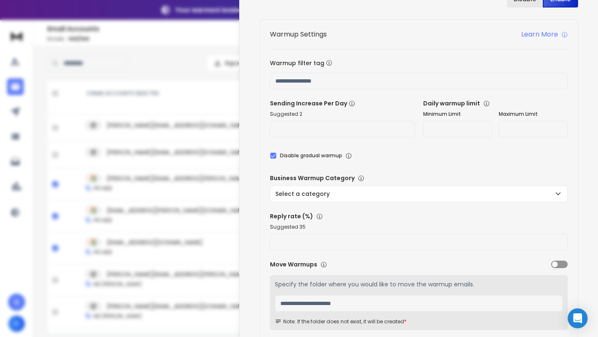
scroll to position [77, 0]
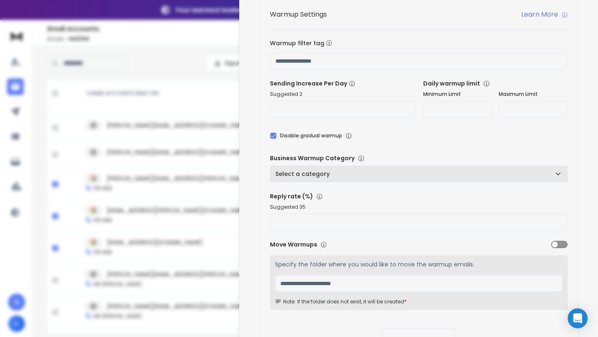
click at [351, 177] on div "Select a category" at bounding box center [418, 174] width 287 height 8
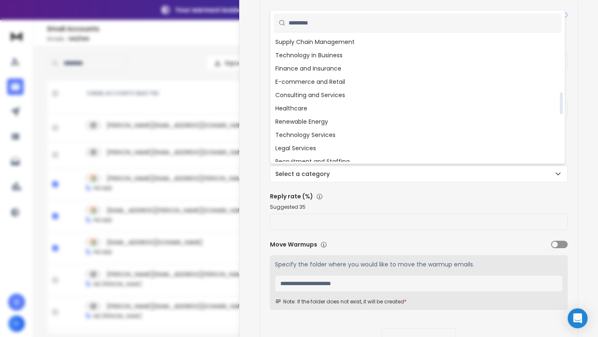
scroll to position [314, 0]
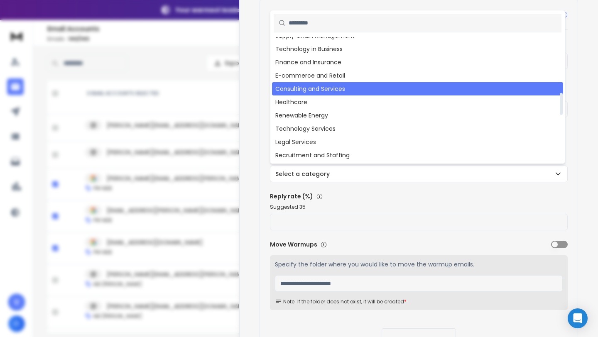
click at [308, 91] on span "Consulting and Services" at bounding box center [310, 89] width 70 height 8
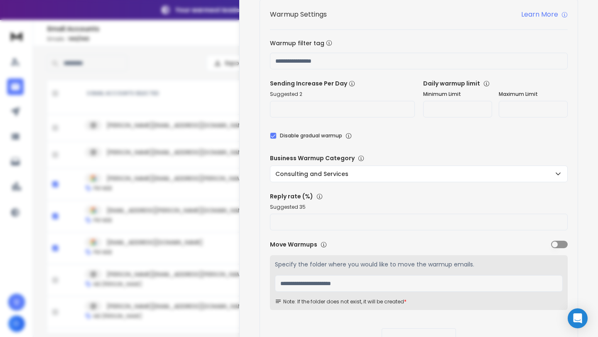
click at [339, 226] on input "number" at bounding box center [419, 222] width 298 height 17
type input "**"
click at [265, 252] on div "Warmup Settings Learn More Warmup filter tag Sending Increase Per Day Suggested…" at bounding box center [419, 198] width 319 height 398
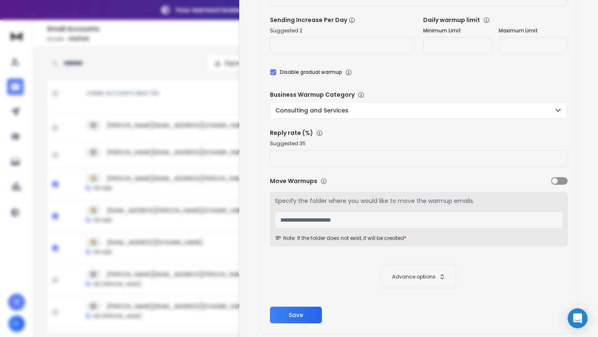
scroll to position [161, 0]
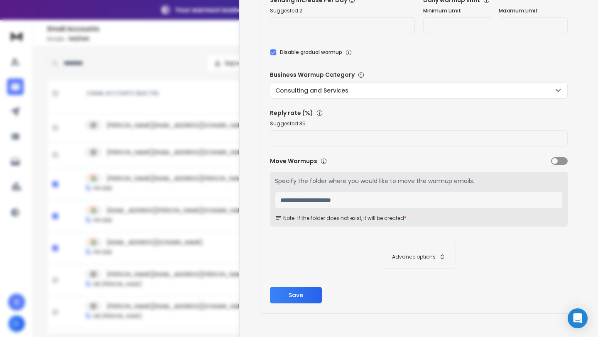
click at [395, 257] on p "Advance options" at bounding box center [414, 257] width 44 height 7
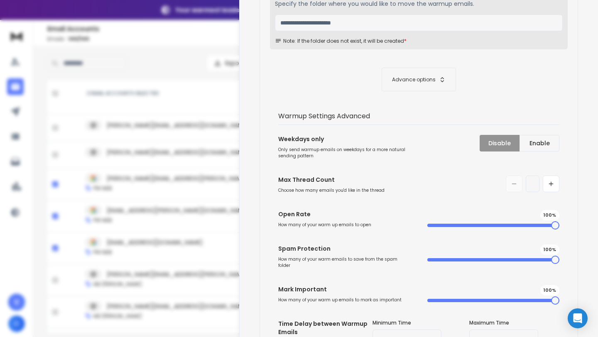
scroll to position [384, 0]
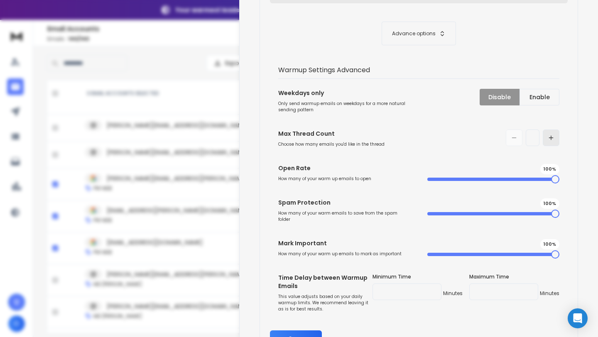
click at [548, 140] on icon "button" at bounding box center [551, 138] width 7 height 7
type input "*"
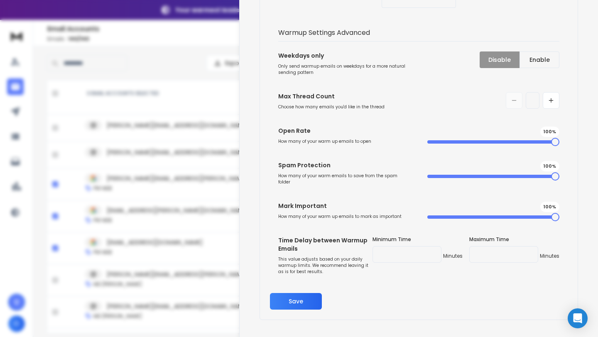
click at [310, 293] on button "Save" at bounding box center [296, 301] width 52 height 17
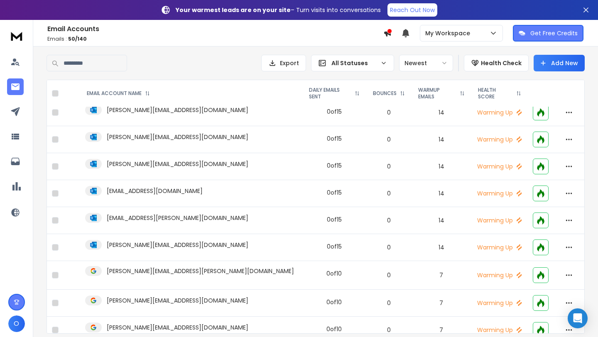
scroll to position [0, 0]
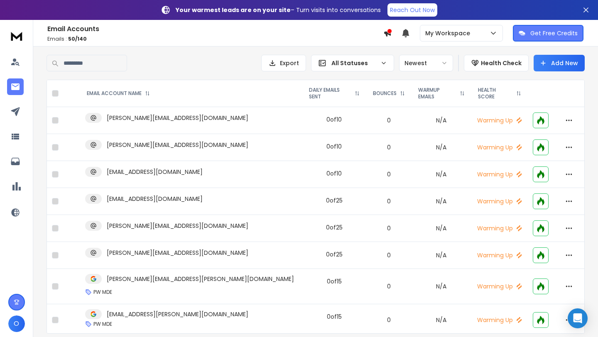
click at [354, 68] on div "All Statuses" at bounding box center [352, 63] width 83 height 17
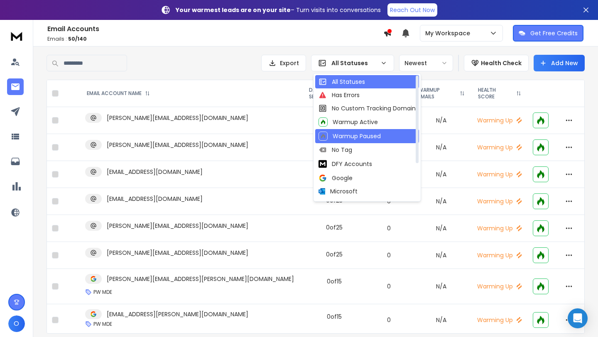
click at [348, 135] on div "Warmup Paused" at bounding box center [350, 136] width 62 height 9
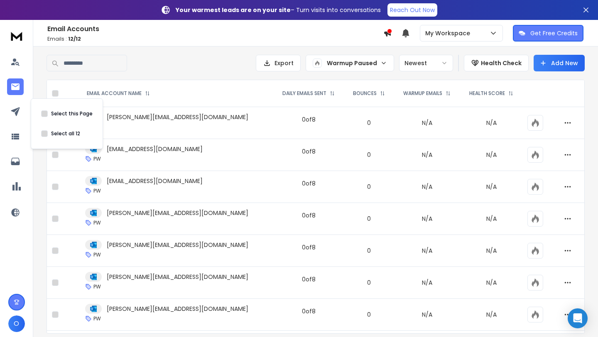
click at [42, 134] on button "Select this Page" at bounding box center [44, 133] width 7 height 7
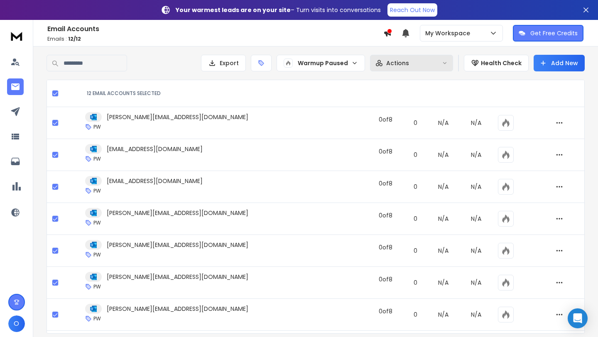
click at [398, 62] on p "Actions" at bounding box center [397, 63] width 23 height 8
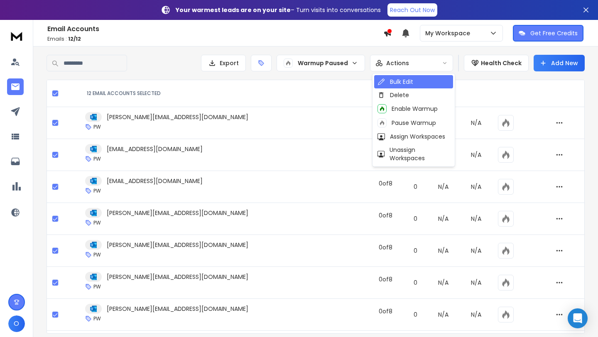
click at [410, 84] on div "Bulk Edit" at bounding box center [396, 82] width 36 height 8
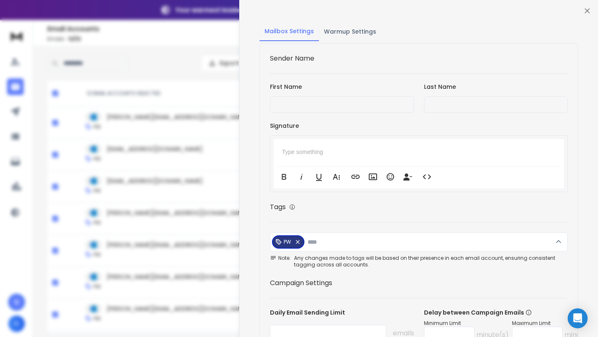
click at [351, 25] on button "Warmup Settings" at bounding box center [350, 31] width 62 height 18
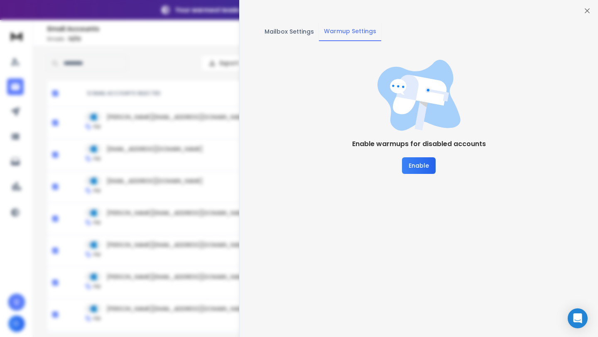
click at [416, 172] on button "Enable" at bounding box center [419, 165] width 34 height 17
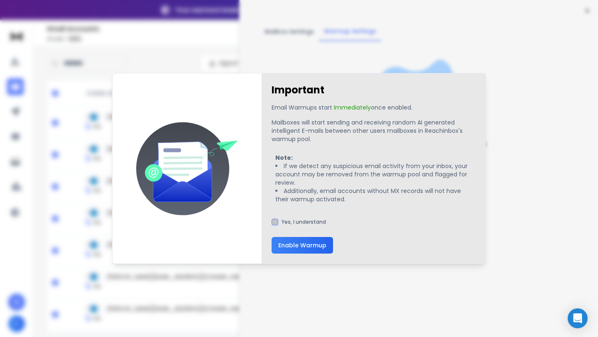
click at [275, 222] on button "Yes, I understand" at bounding box center [275, 222] width 7 height 7
click at [303, 245] on button "Enable Warmup" at bounding box center [302, 245] width 61 height 17
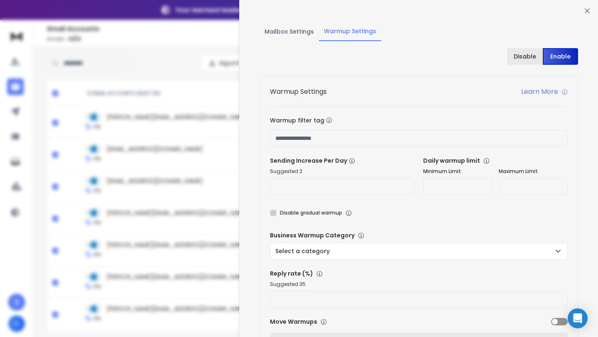
click at [272, 214] on button "Disable gradual warmup" at bounding box center [273, 213] width 7 height 7
click at [434, 189] on input "number" at bounding box center [457, 186] width 69 height 17
type input "**"
click at [509, 186] on input "number" at bounding box center [533, 186] width 69 height 17
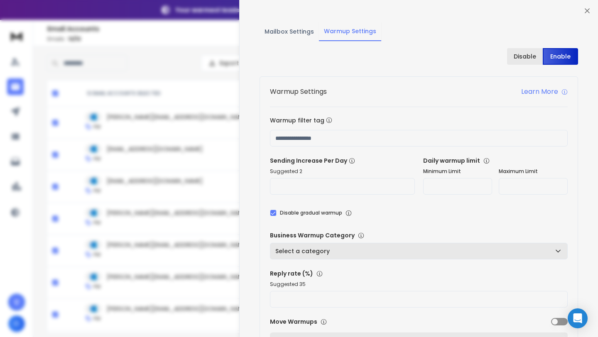
type input "**"
click at [353, 250] on div "Select a category" at bounding box center [418, 251] width 287 height 8
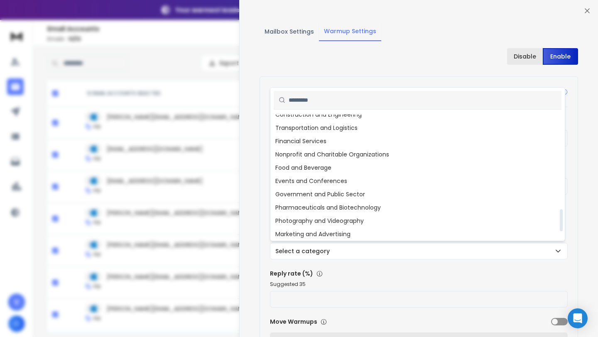
scroll to position [580, 0]
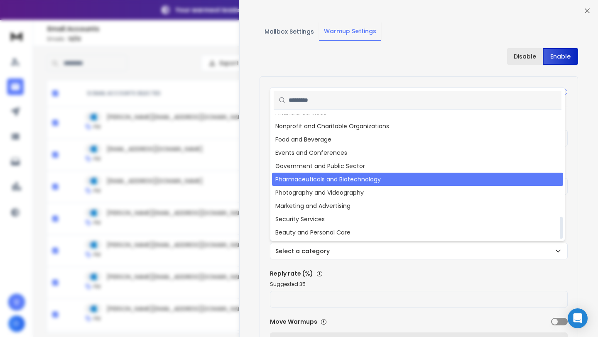
click at [208, 180] on div at bounding box center [299, 168] width 598 height 337
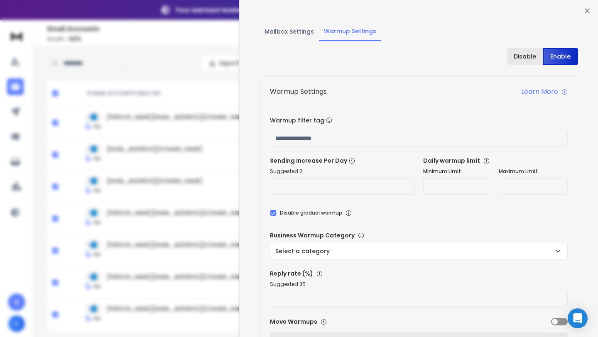
click at [208, 180] on div at bounding box center [299, 168] width 598 height 337
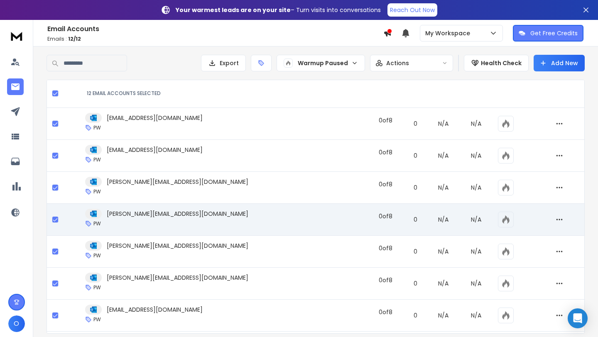
scroll to position [0, 0]
